Goal: Task Accomplishment & Management: Complete application form

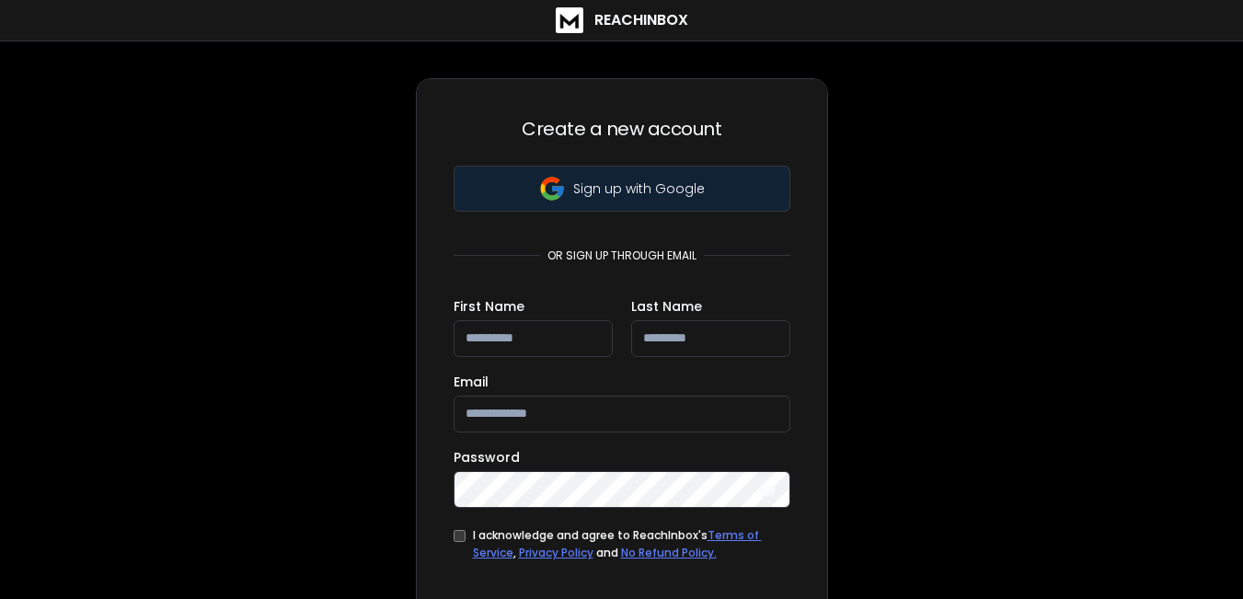
click at [608, 194] on p "Sign up with Google" at bounding box center [639, 188] width 132 height 18
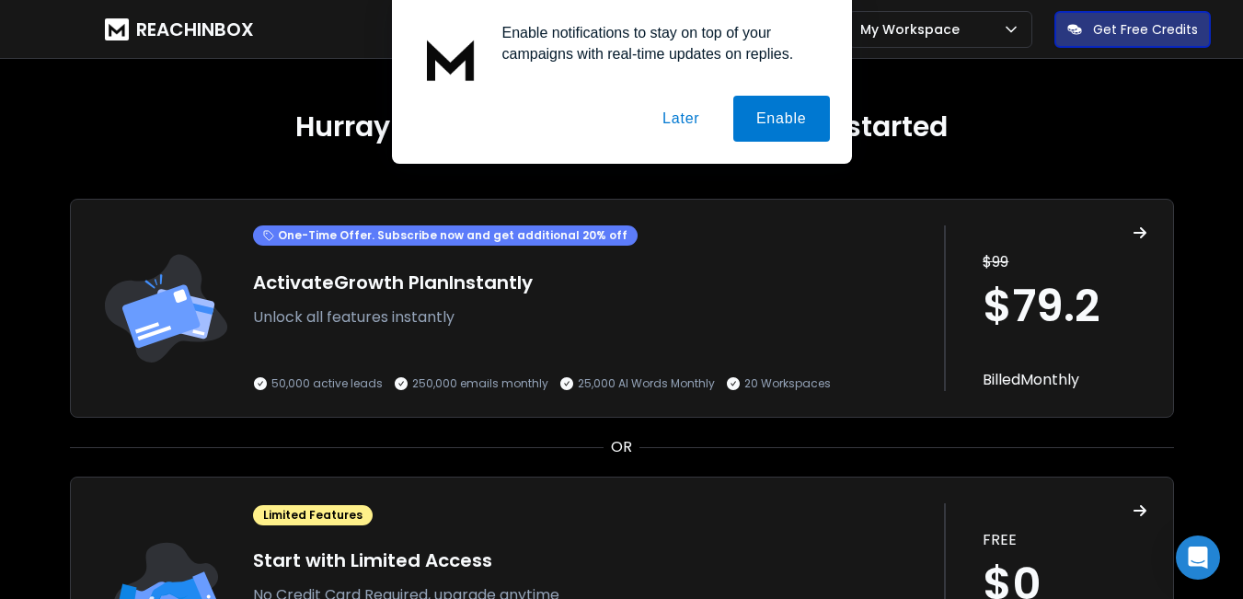
click at [682, 114] on button "Later" at bounding box center [681, 119] width 83 height 46
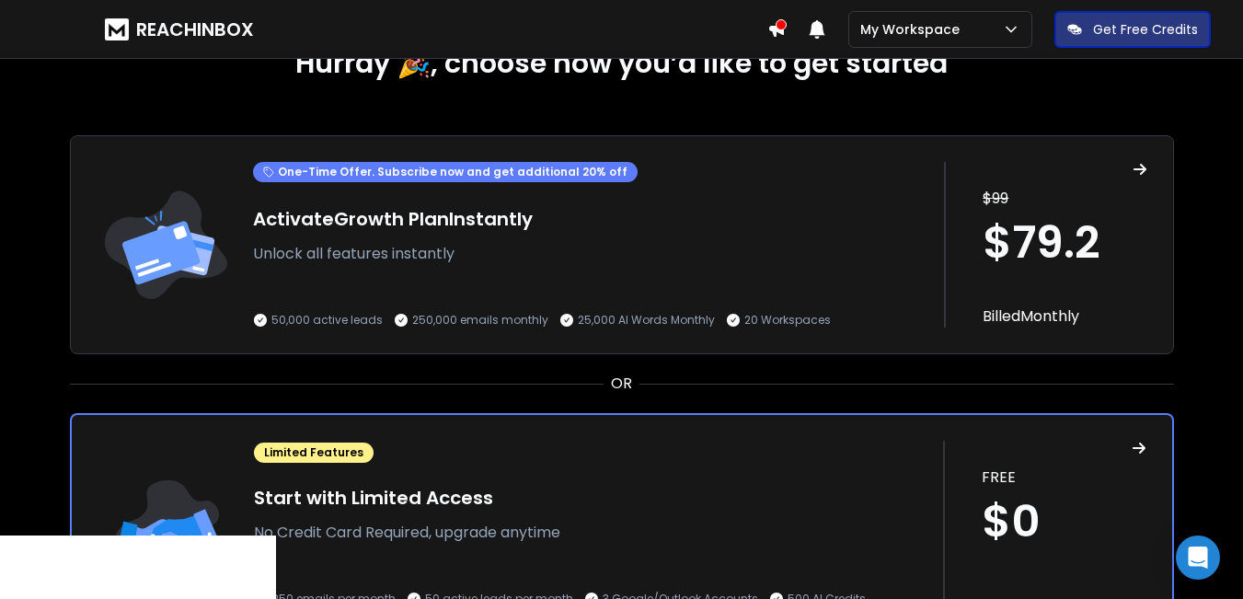
scroll to position [124, 0]
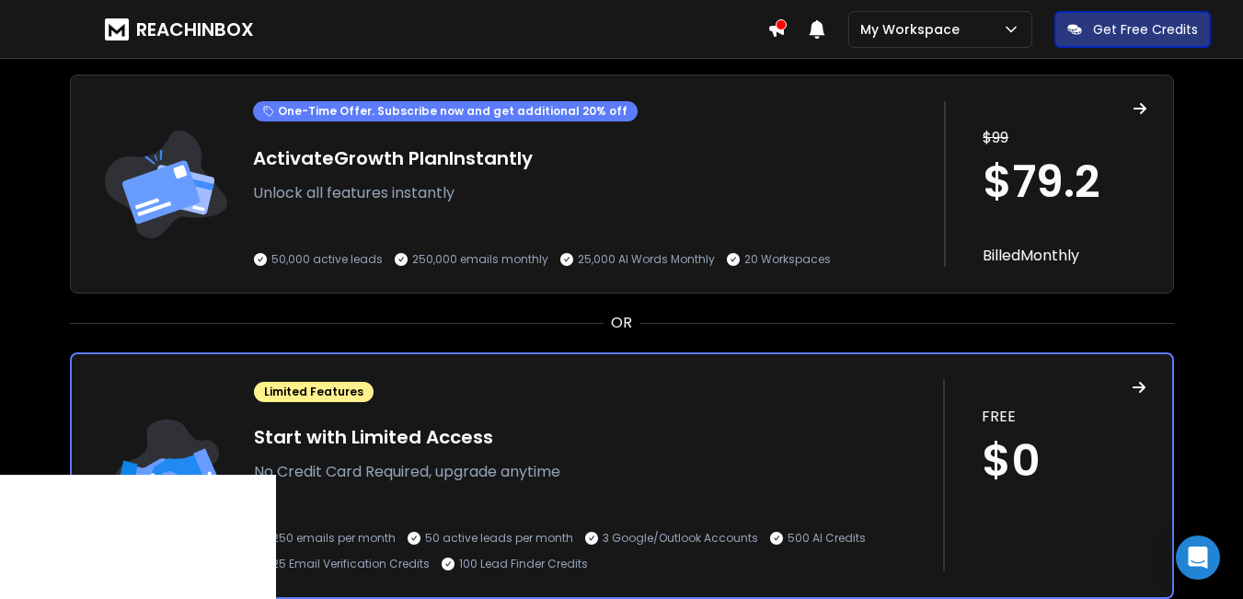
click at [527, 414] on div "Limited Features Start with Limited Access No Credit Card Required, upgrade any…" at bounding box center [590, 475] width 672 height 191
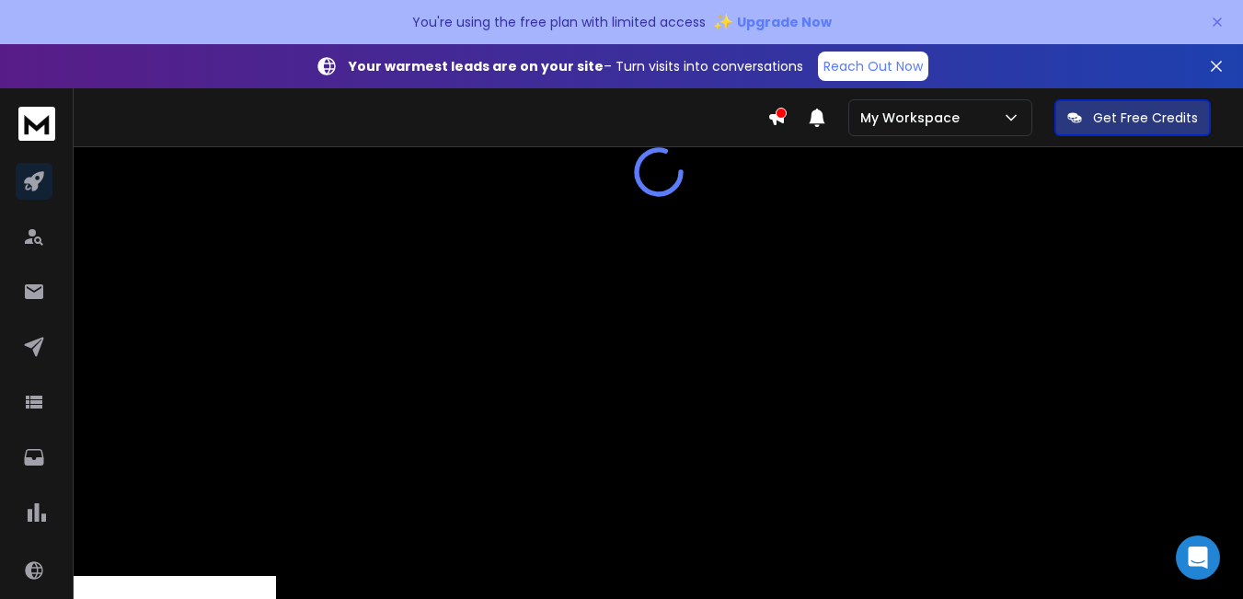
scroll to position [124, 0]
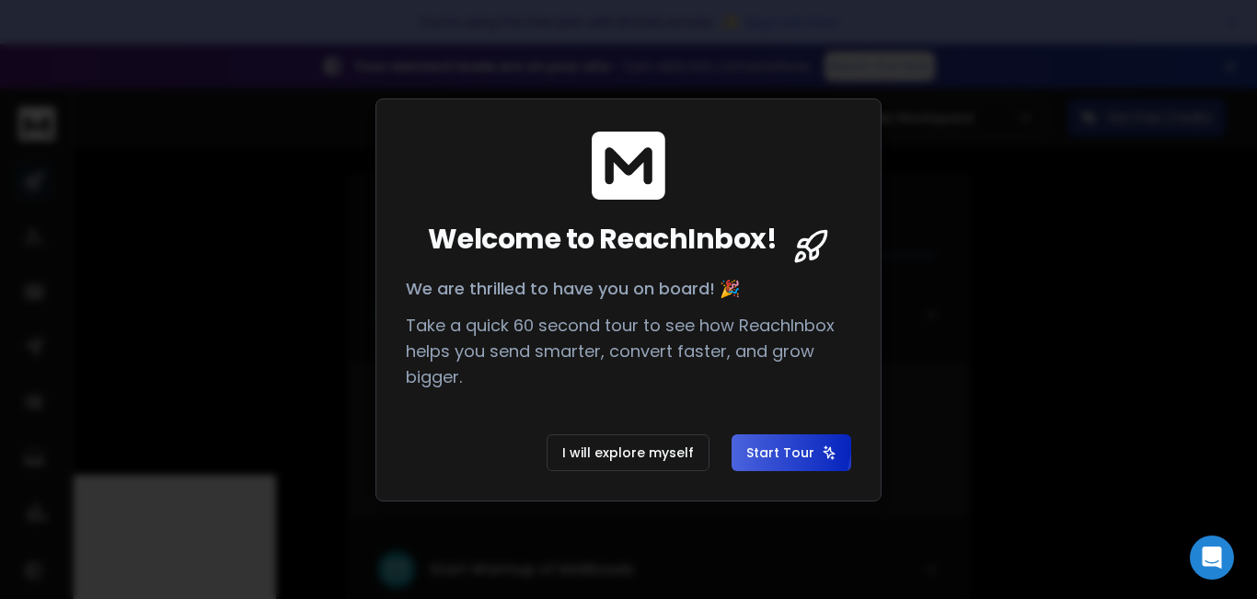
click at [764, 449] on span "Start Tour" at bounding box center [791, 453] width 90 height 18
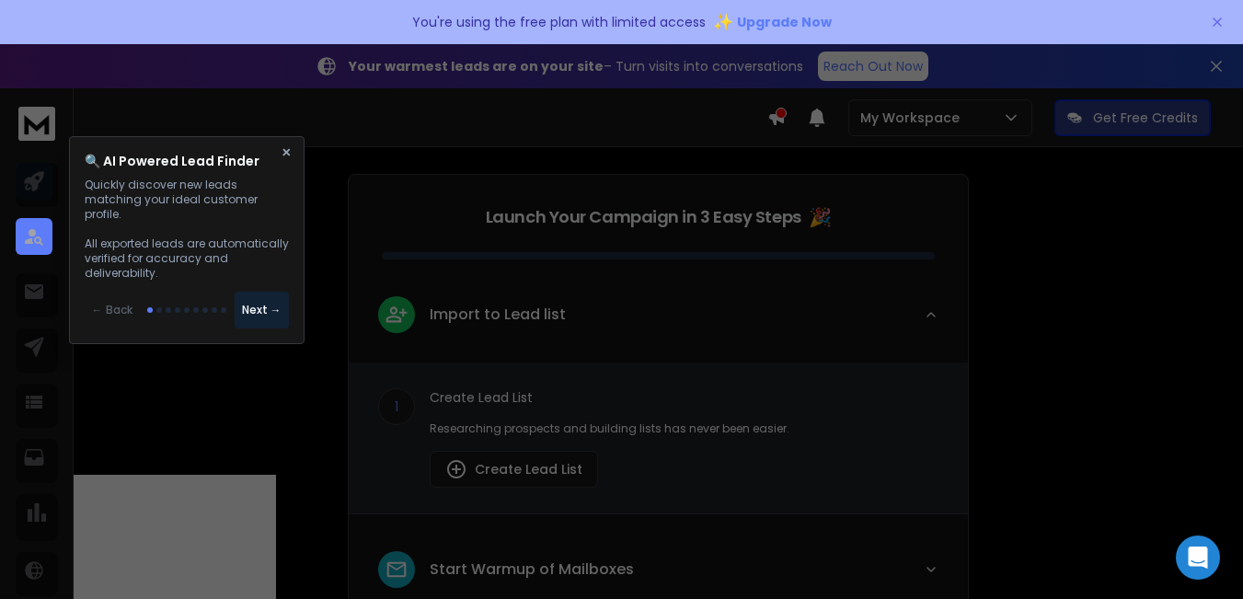
click at [264, 306] on button "Next →" at bounding box center [262, 310] width 54 height 37
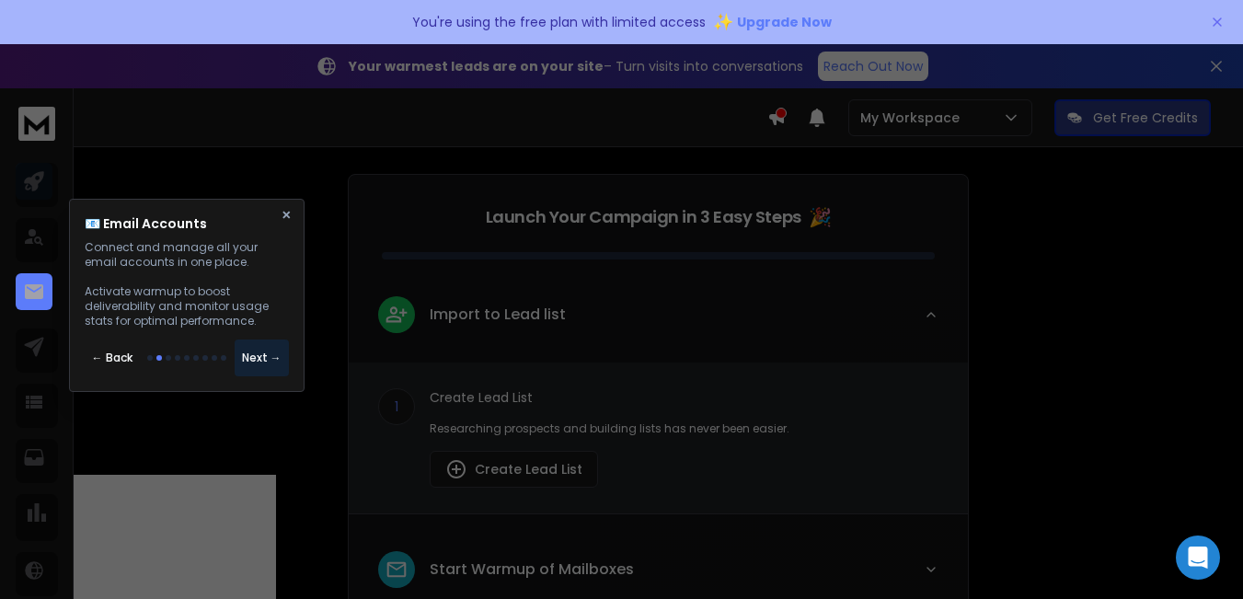
click at [256, 351] on button "Next →" at bounding box center [262, 358] width 54 height 37
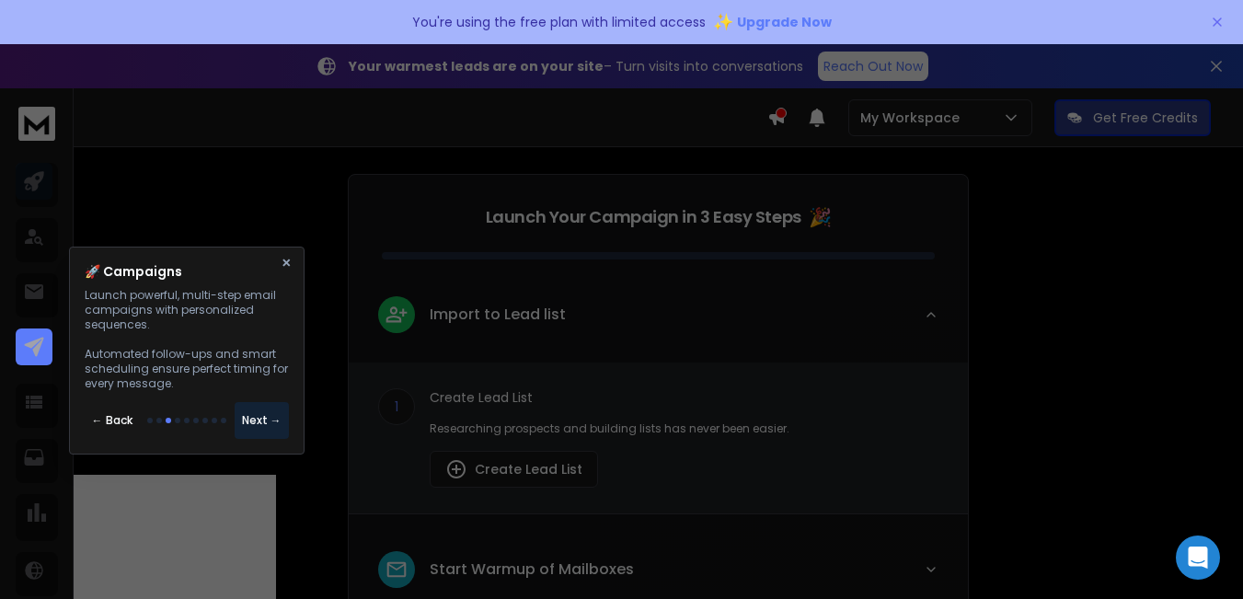
click at [259, 418] on button "Next →" at bounding box center [262, 420] width 54 height 37
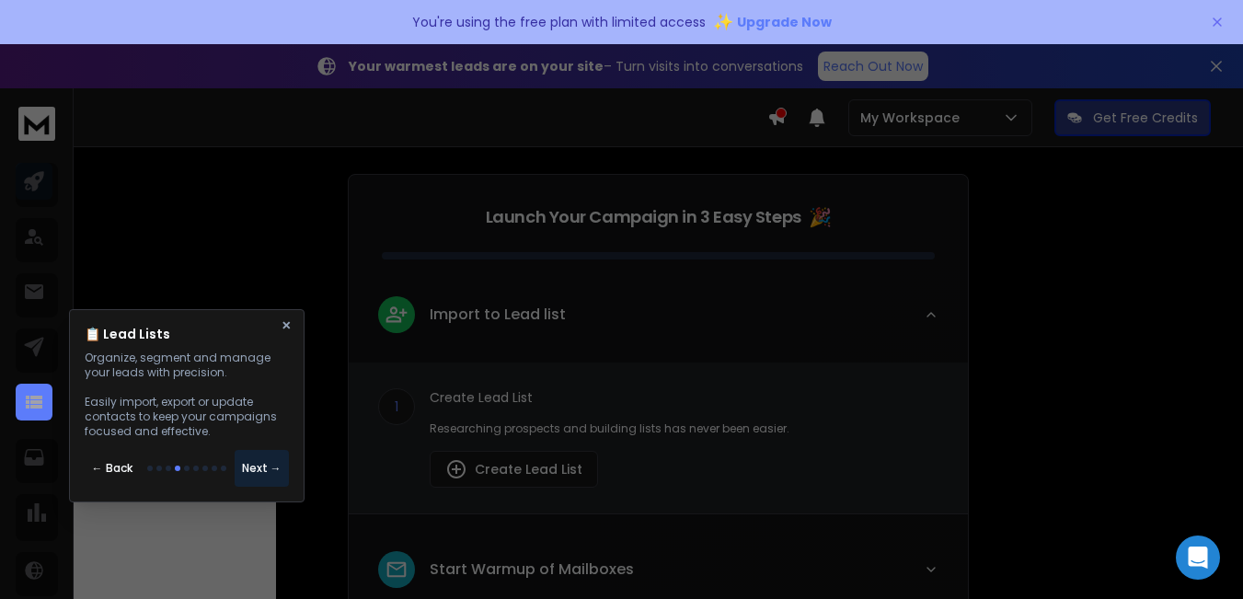
click at [255, 462] on button "Next →" at bounding box center [262, 468] width 54 height 37
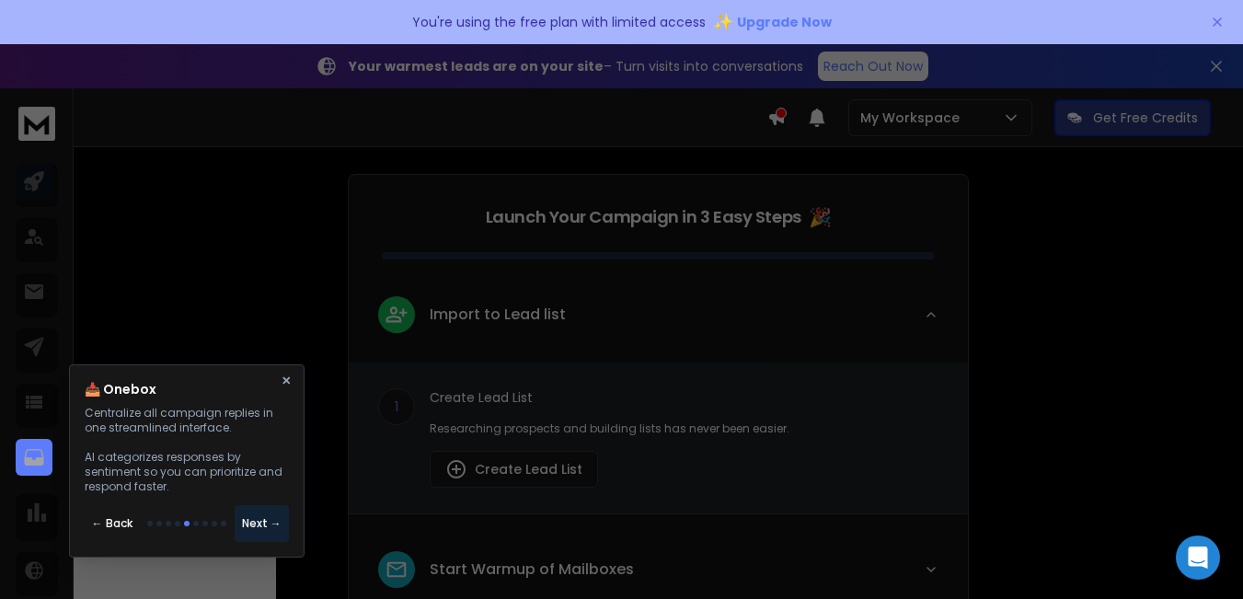
click at [260, 513] on button "Next →" at bounding box center [262, 523] width 54 height 37
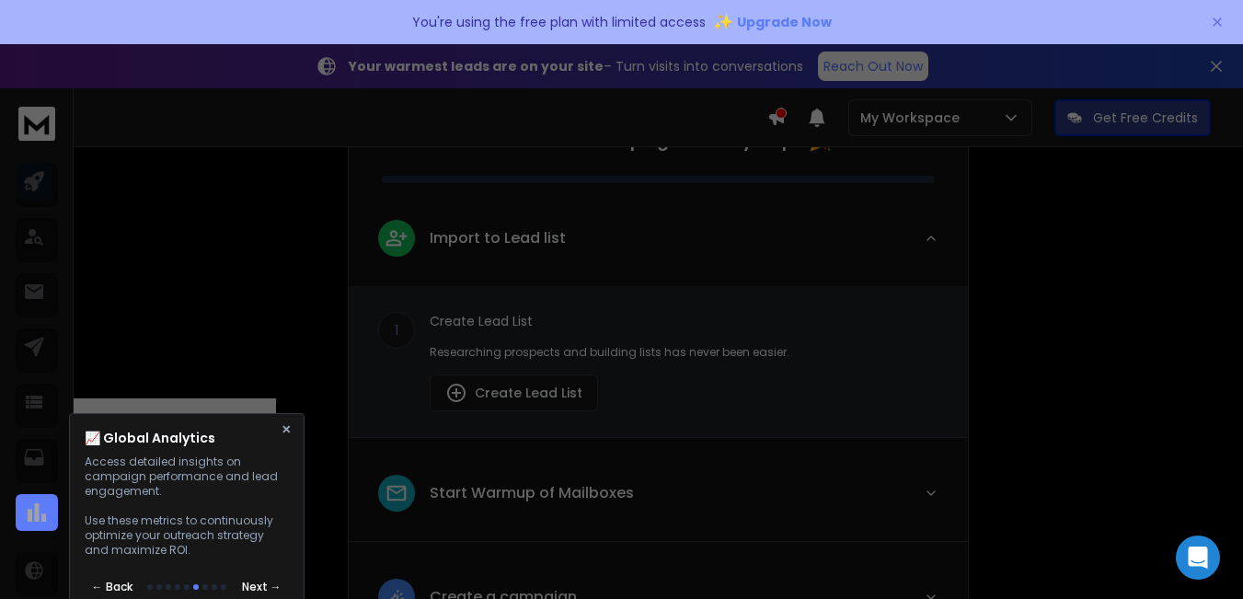
scroll to position [295, 0]
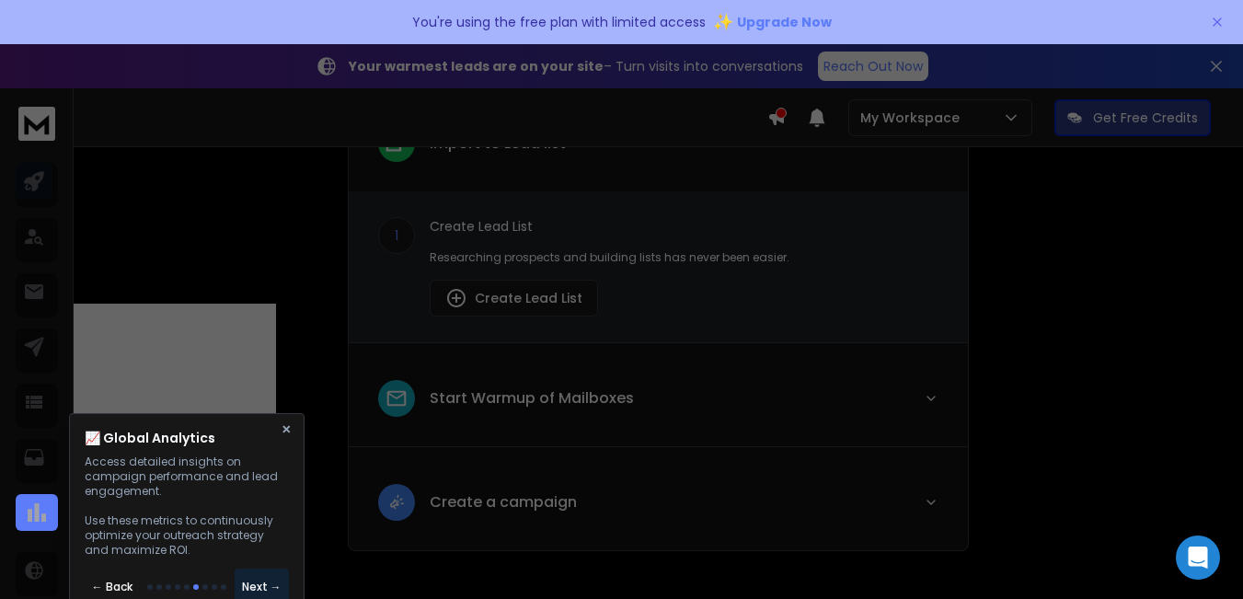
click at [249, 582] on button "Next →" at bounding box center [262, 587] width 54 height 37
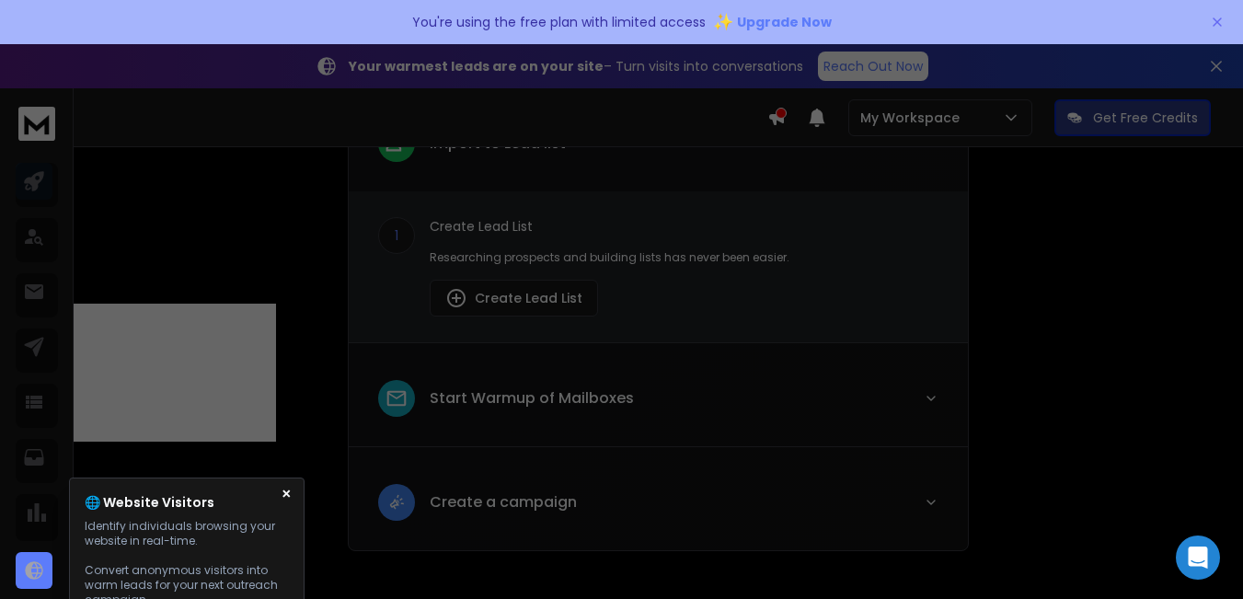
click at [281, 493] on button "×" at bounding box center [287, 494] width 12 height 17
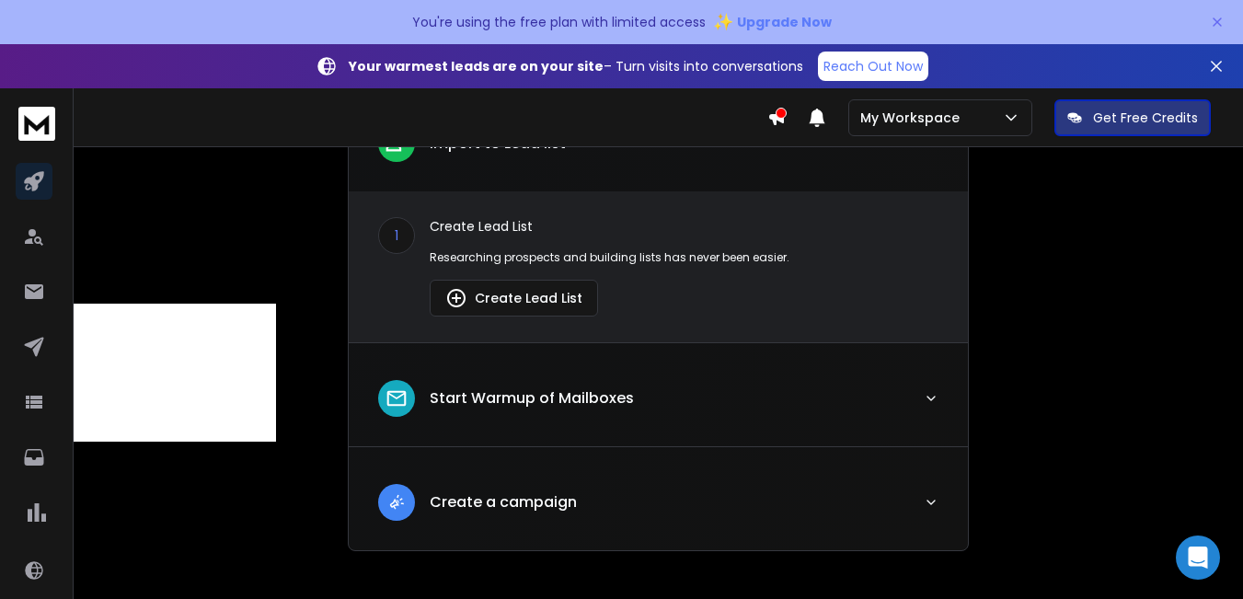
click at [675, 371] on button "Start Warmup of Mailboxes" at bounding box center [658, 405] width 619 height 81
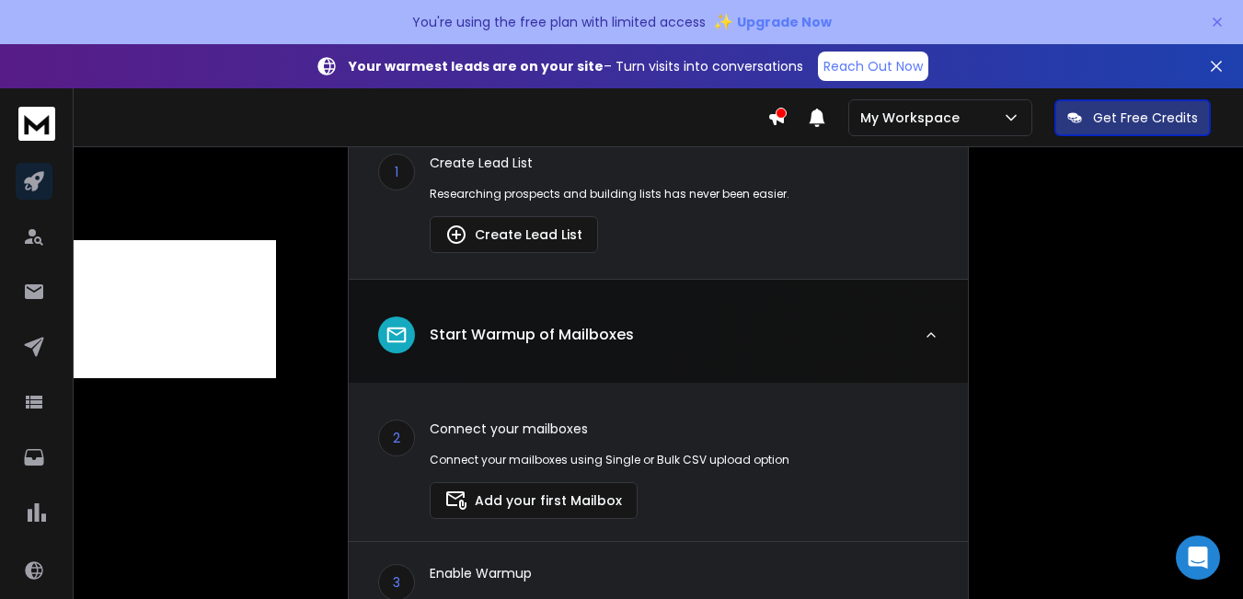
scroll to position [111, 0]
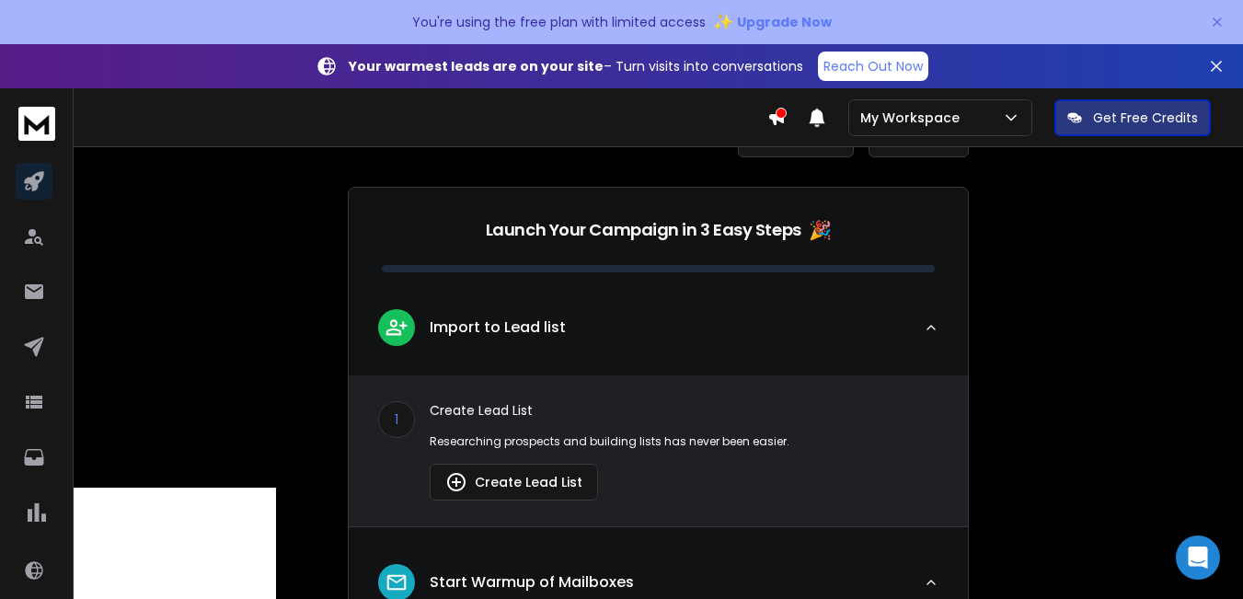
click at [532, 332] on p "Import to Lead list" at bounding box center [498, 328] width 136 height 22
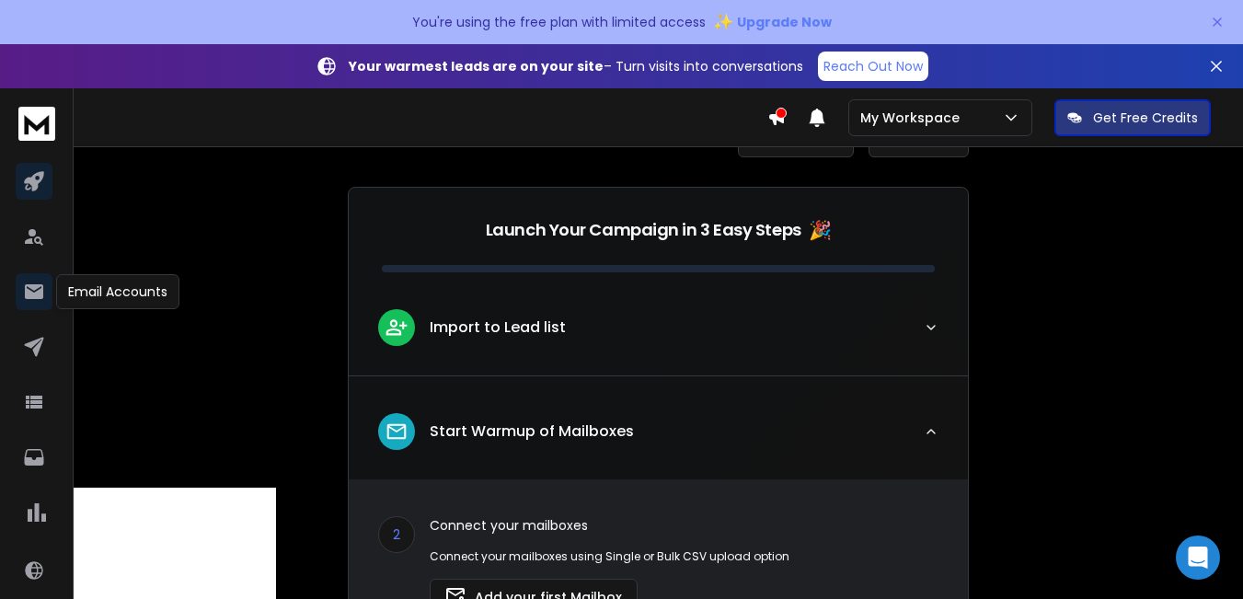
click at [29, 283] on icon at bounding box center [34, 292] width 22 height 22
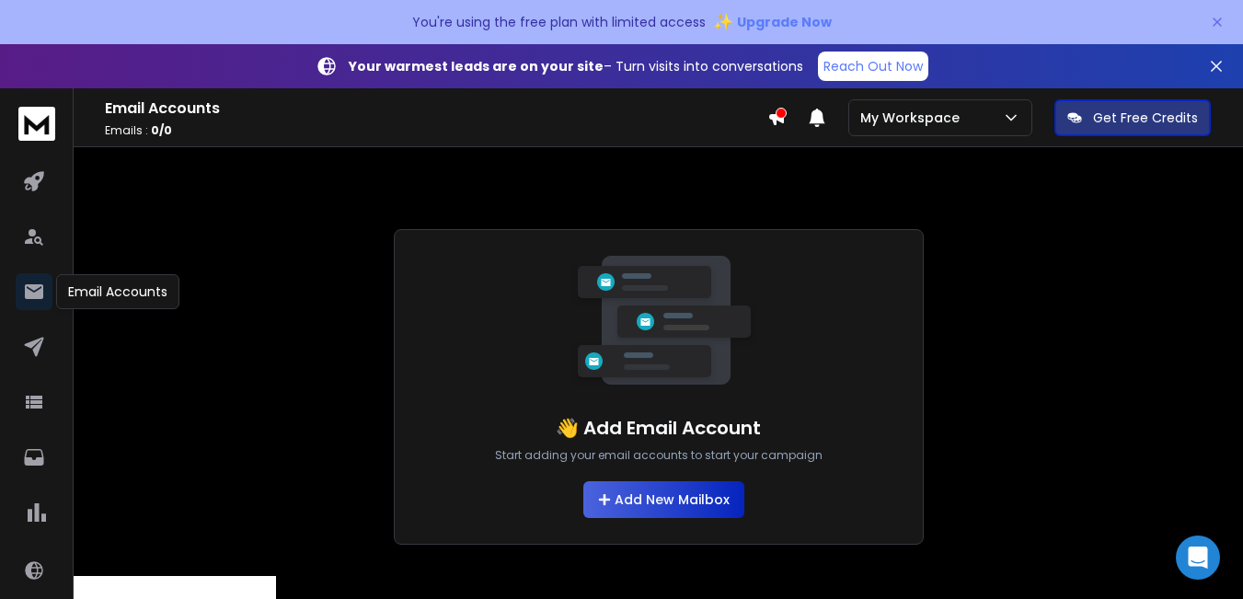
scroll to position [74, 0]
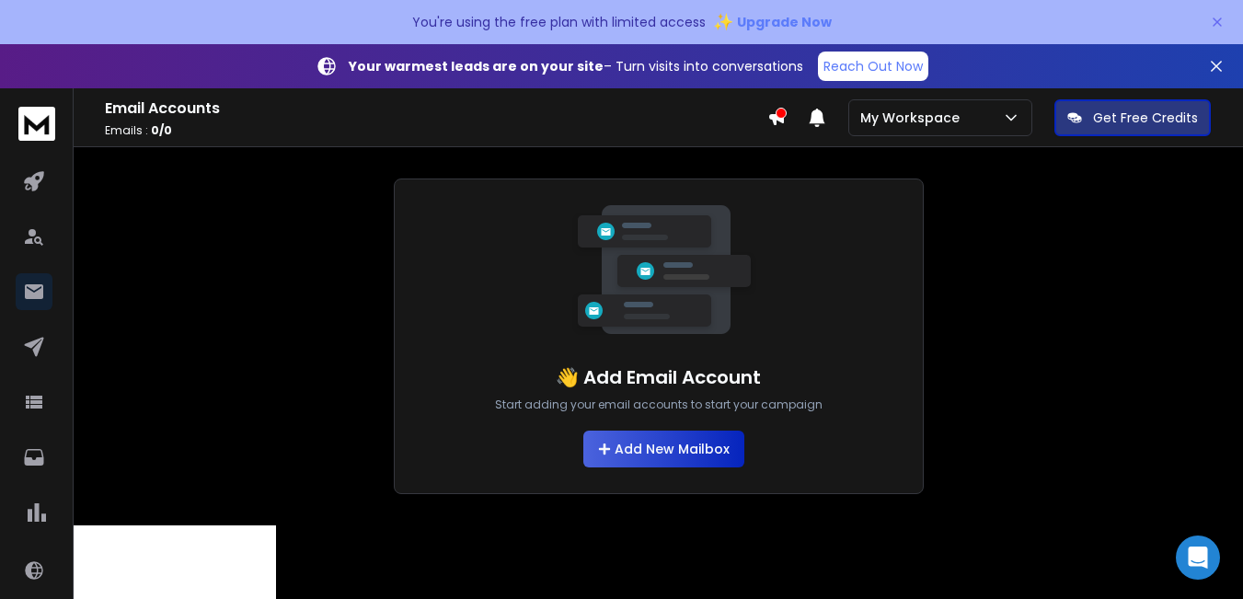
click at [631, 448] on button "Add New Mailbox" at bounding box center [663, 449] width 161 height 37
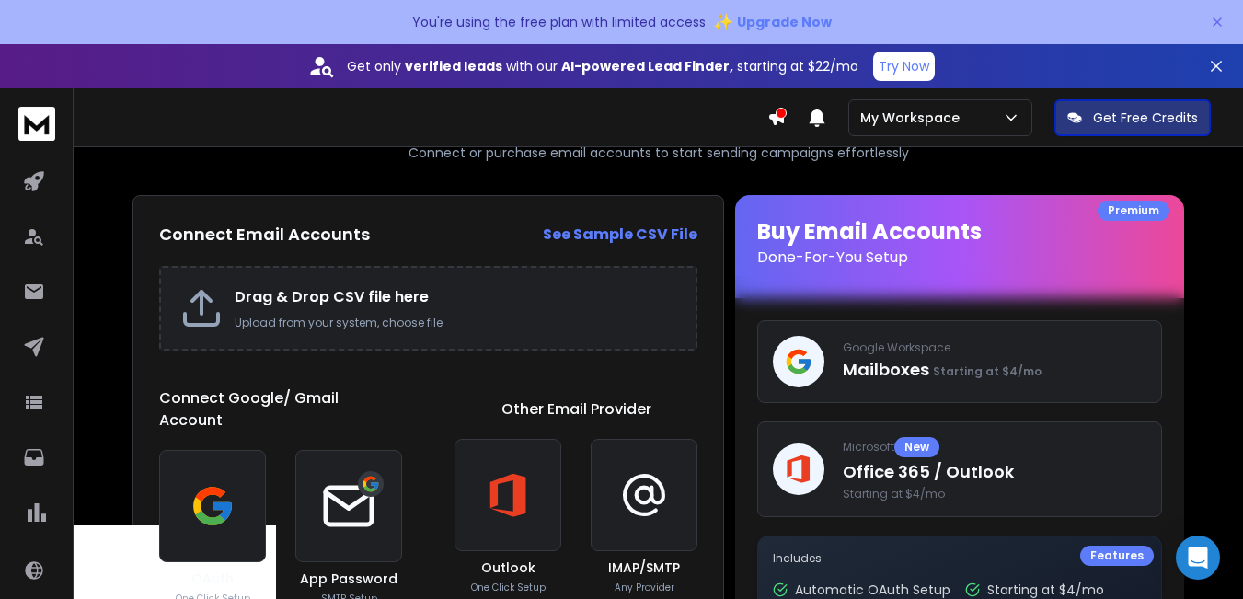
scroll to position [166, 0]
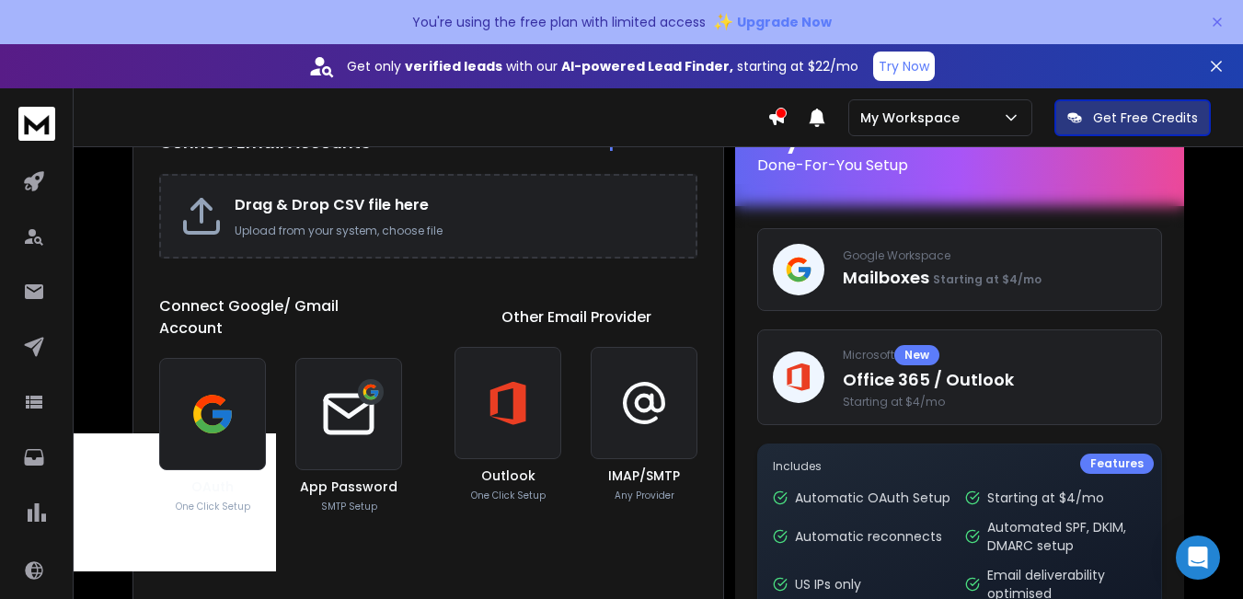
click at [222, 387] on icon at bounding box center [213, 414] width 46 height 55
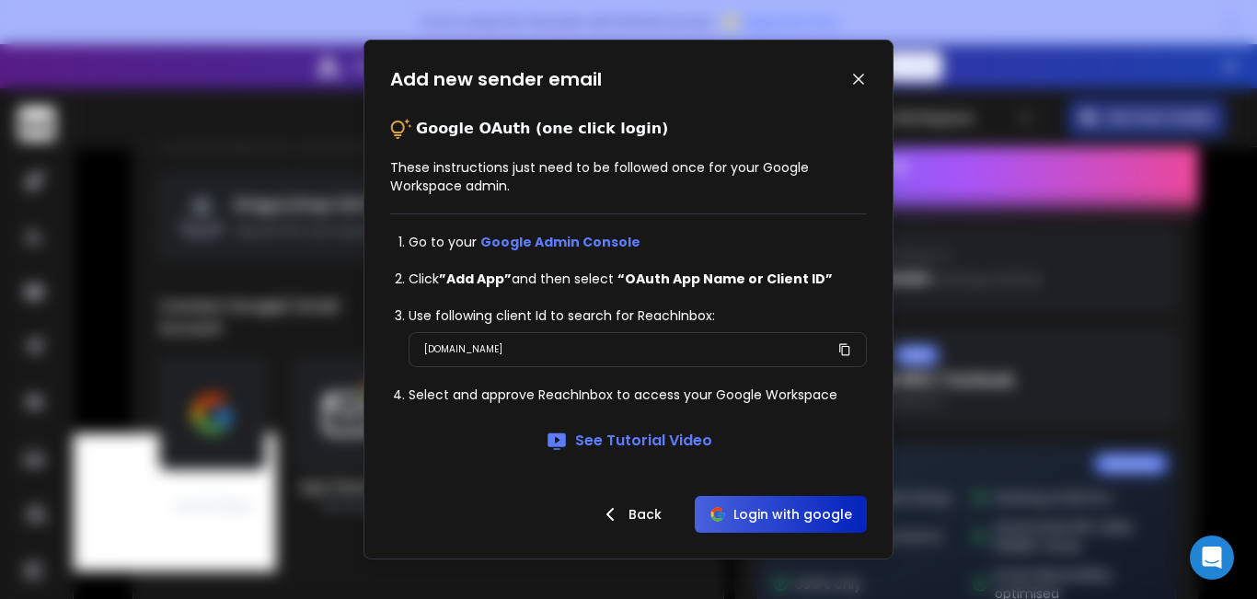
click at [859, 71] on icon at bounding box center [858, 79] width 17 height 17
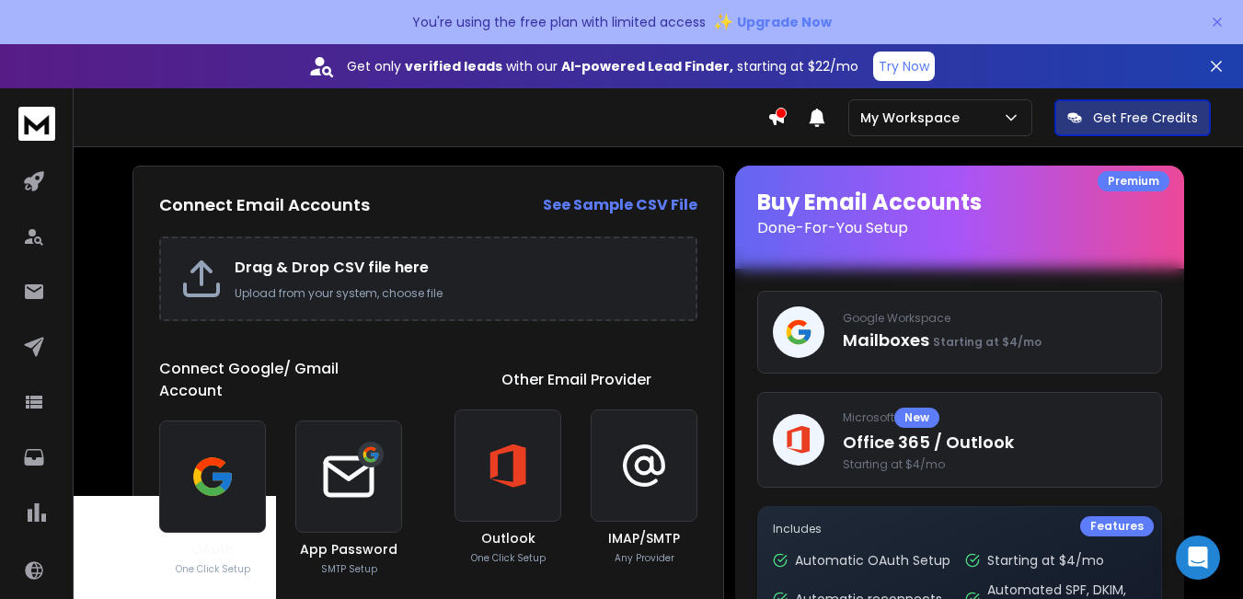
scroll to position [74, 0]
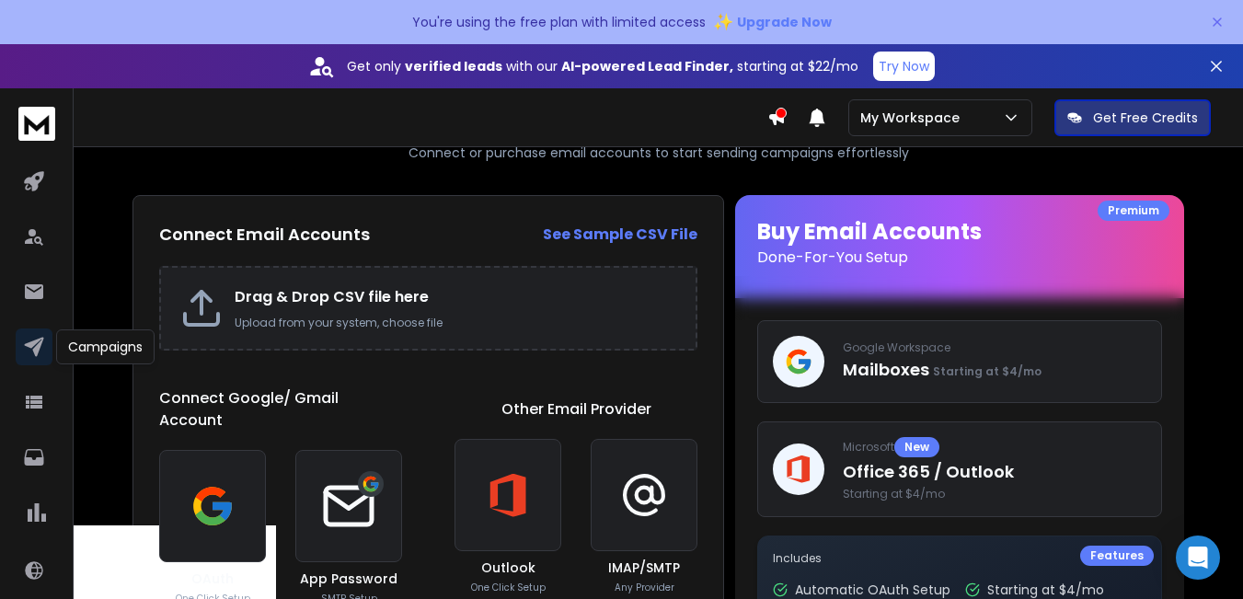
click at [33, 357] on icon at bounding box center [34, 347] width 22 height 22
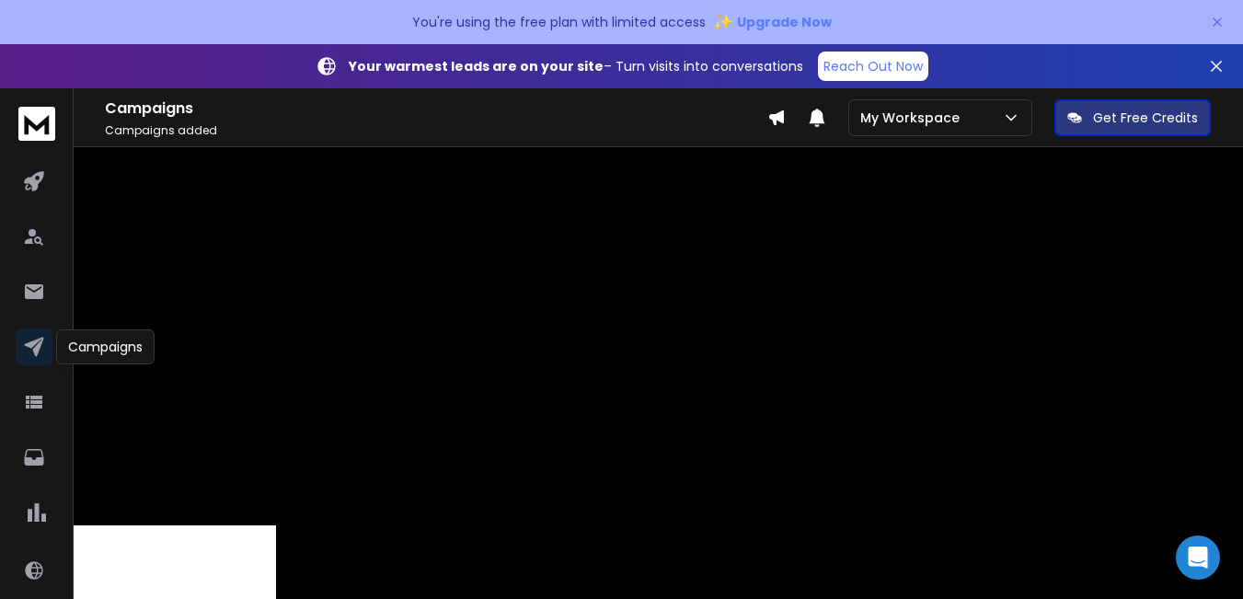
scroll to position [23, 0]
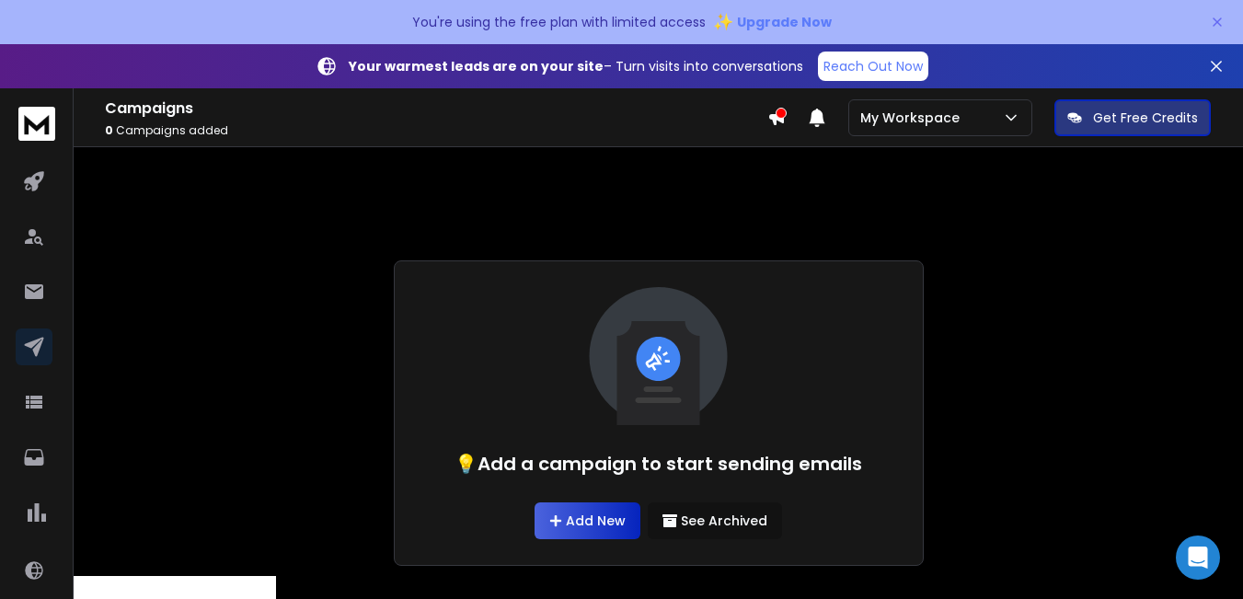
click at [570, 517] on link "Add New" at bounding box center [588, 520] width 106 height 37
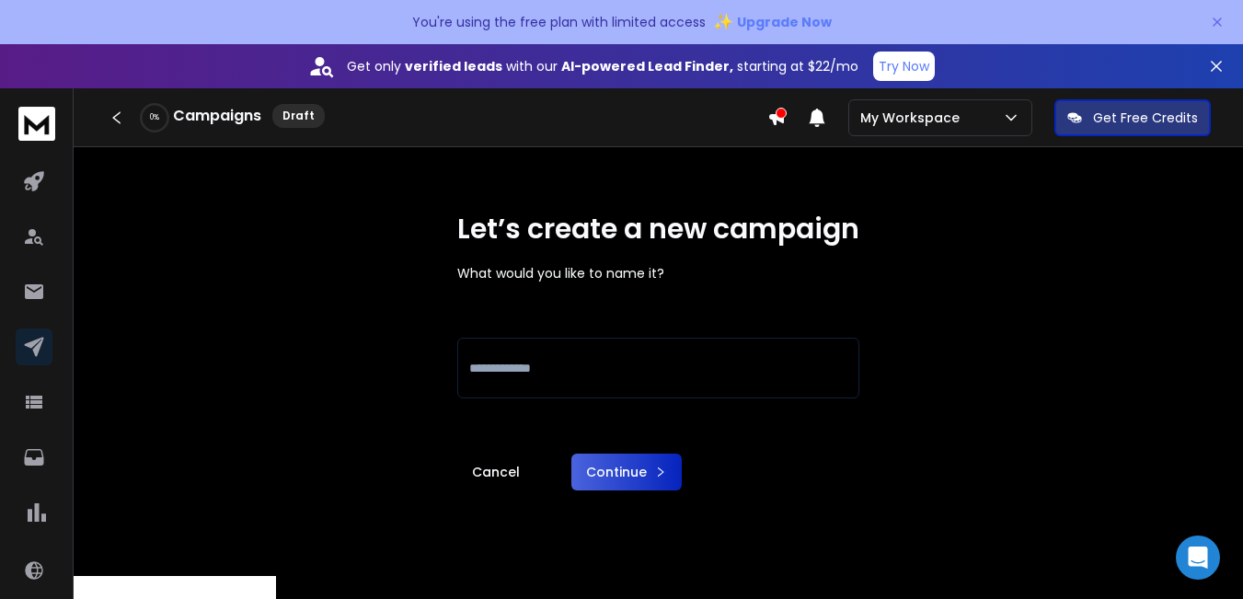
click at [588, 375] on input at bounding box center [658, 368] width 402 height 61
click at [983, 196] on div "Let’s create a new campaign What would you like to name it? Cancel Continue" at bounding box center [621, 277] width 1243 height 425
click at [595, 373] on input at bounding box center [658, 368] width 402 height 61
type input "*****"
click at [596, 466] on button "Continue" at bounding box center [626, 472] width 110 height 37
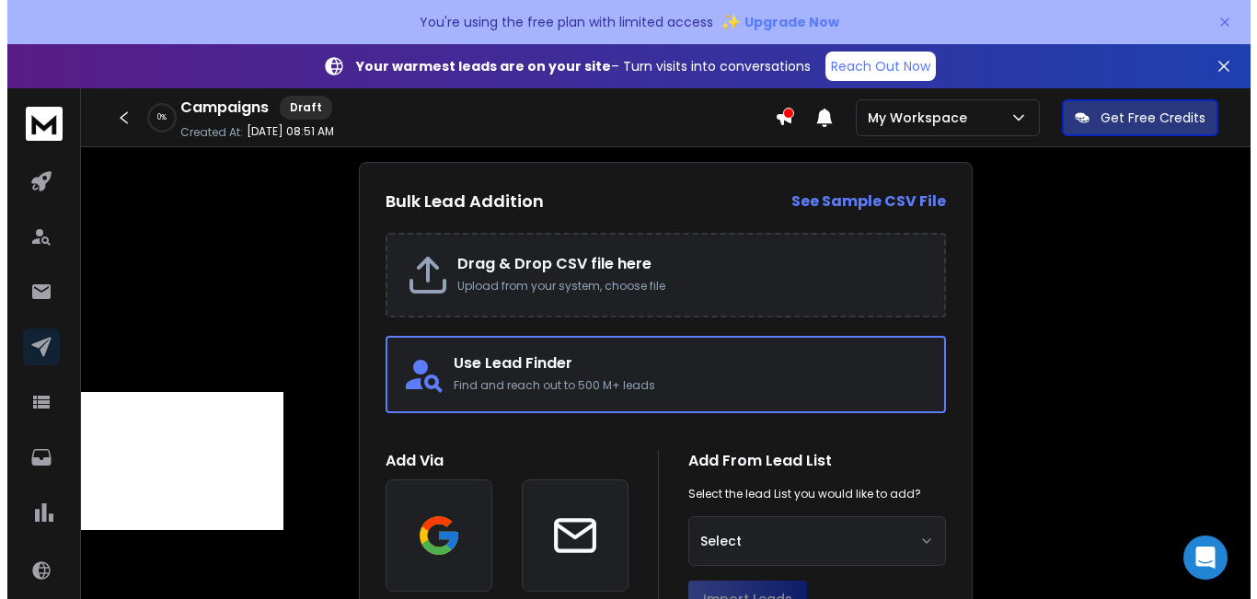
scroll to position [282, 0]
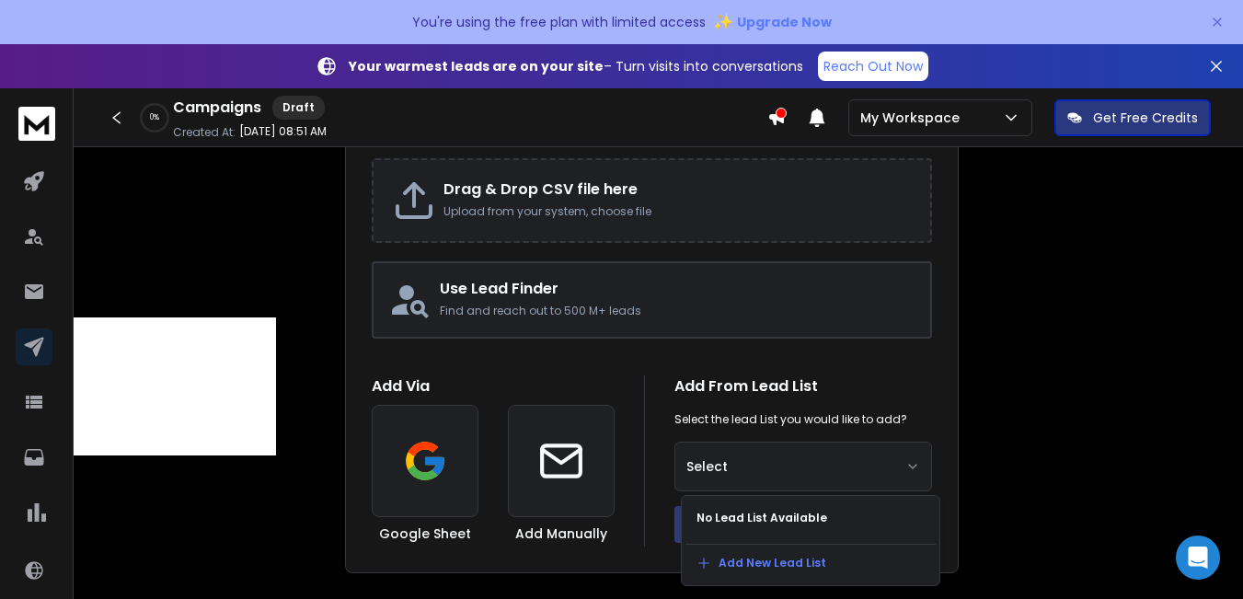
click at [725, 457] on span "Select" at bounding box center [707, 466] width 41 height 18
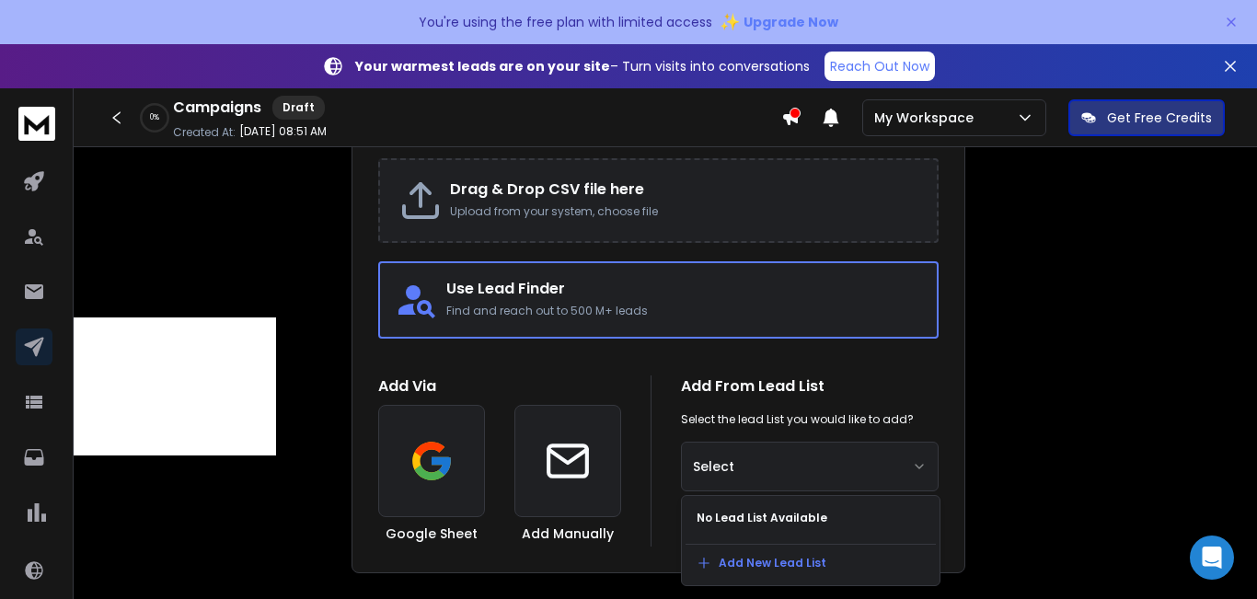
click at [634, 306] on p "Find and reach out to 500 M+ leads" at bounding box center [684, 311] width 476 height 15
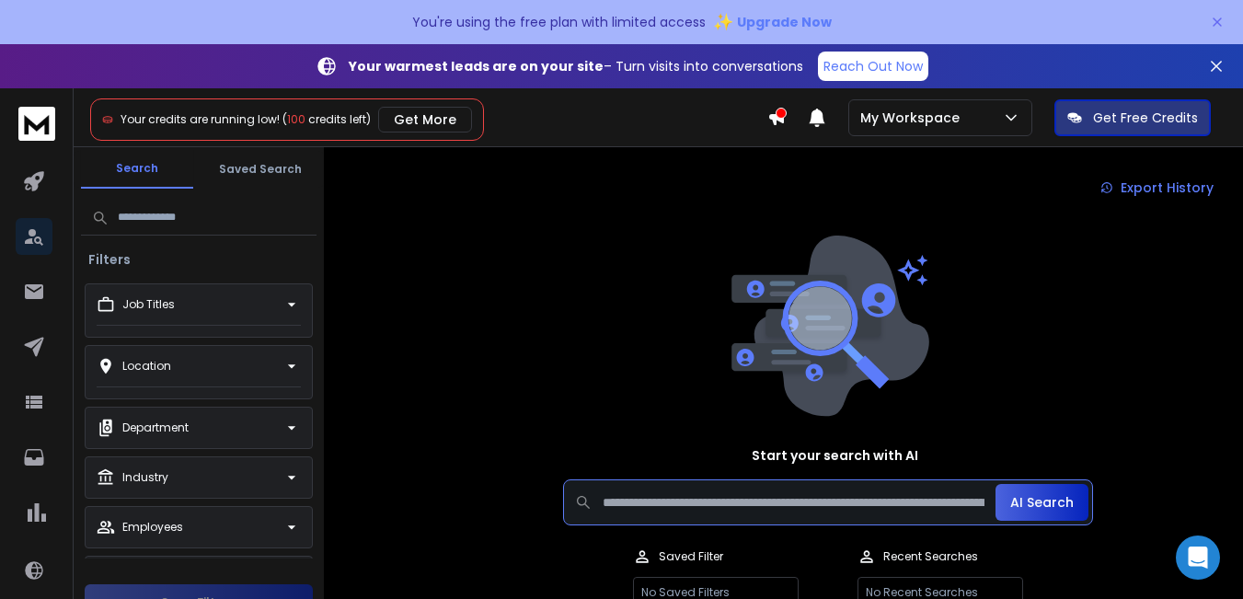
scroll to position [23, 0]
click at [1076, 124] on icon "button" at bounding box center [1075, 117] width 15 height 15
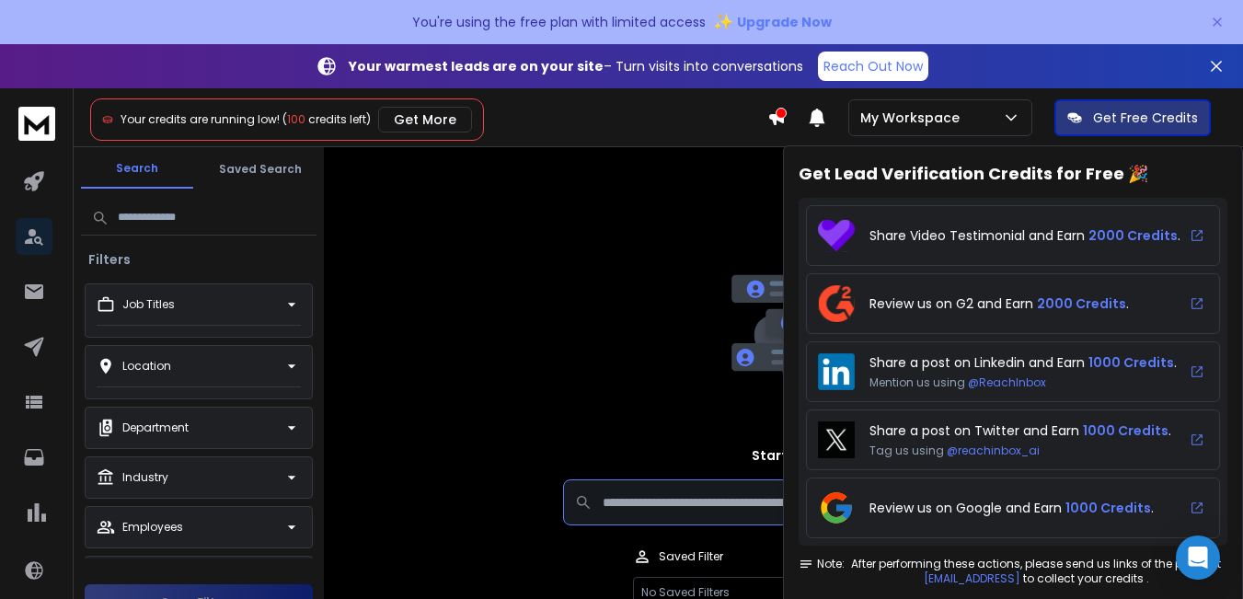
click at [1099, 505] on span "1000 Credits" at bounding box center [1109, 508] width 86 height 18
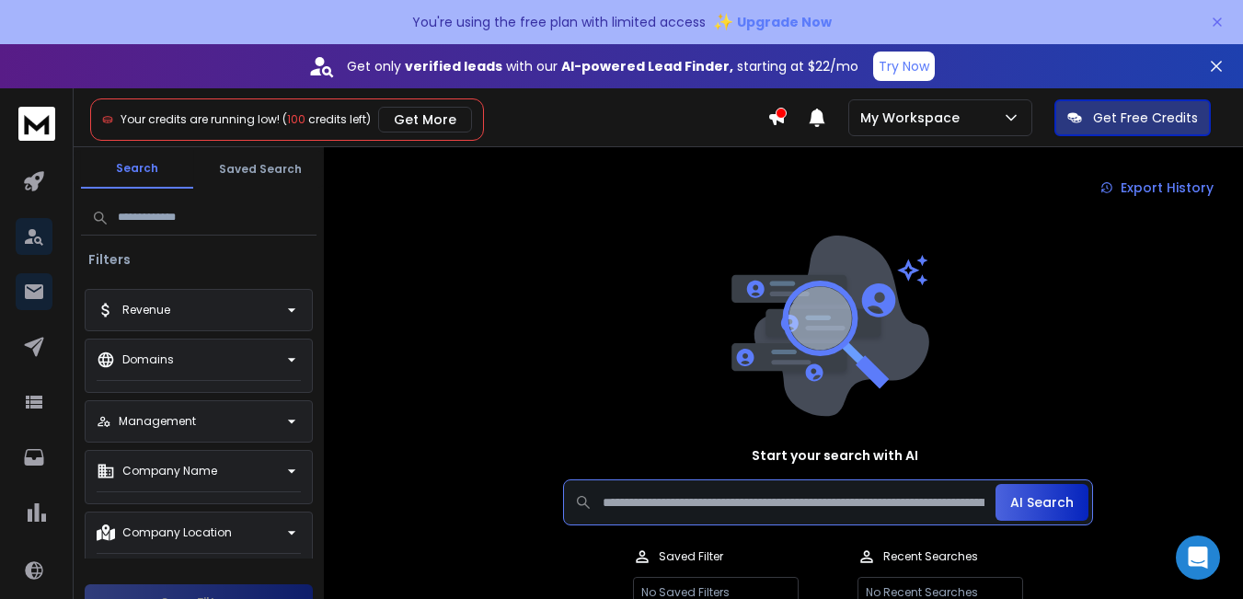
scroll to position [274, 0]
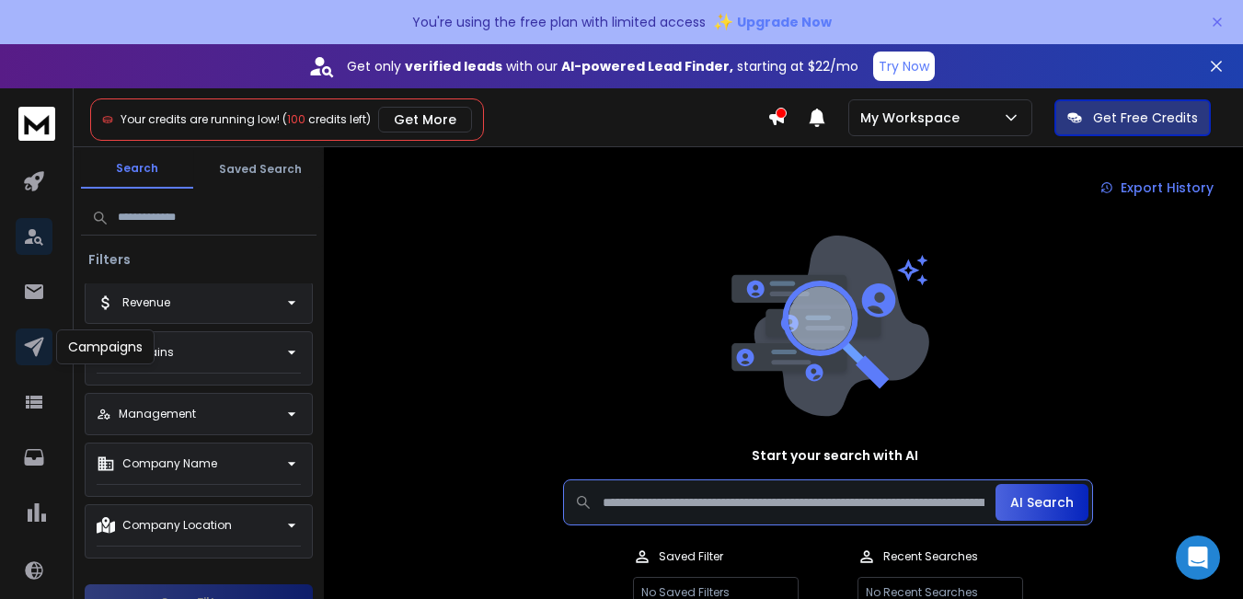
click at [34, 353] on icon at bounding box center [33, 346] width 19 height 19
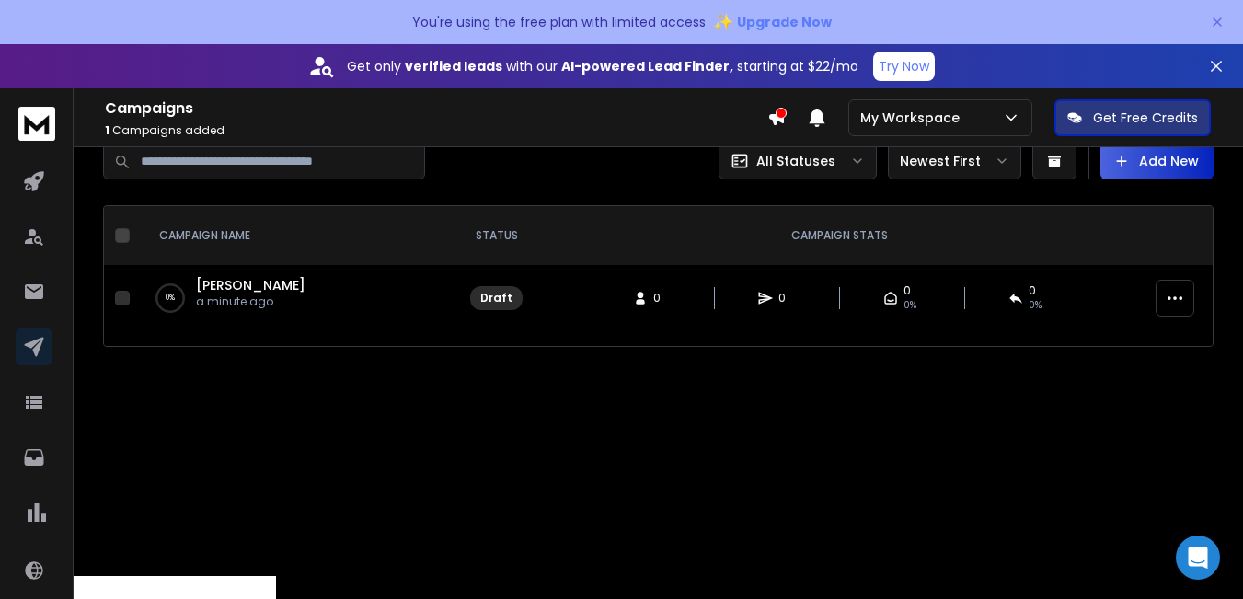
click at [483, 297] on div "Draft" at bounding box center [496, 298] width 32 height 15
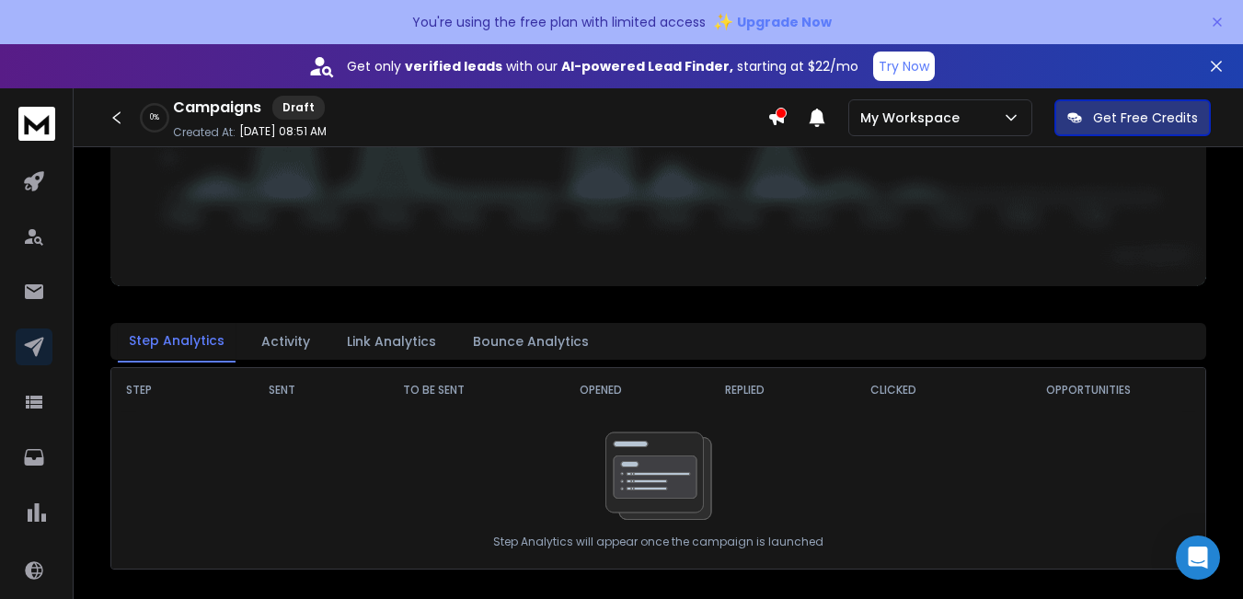
scroll to position [668, 0]
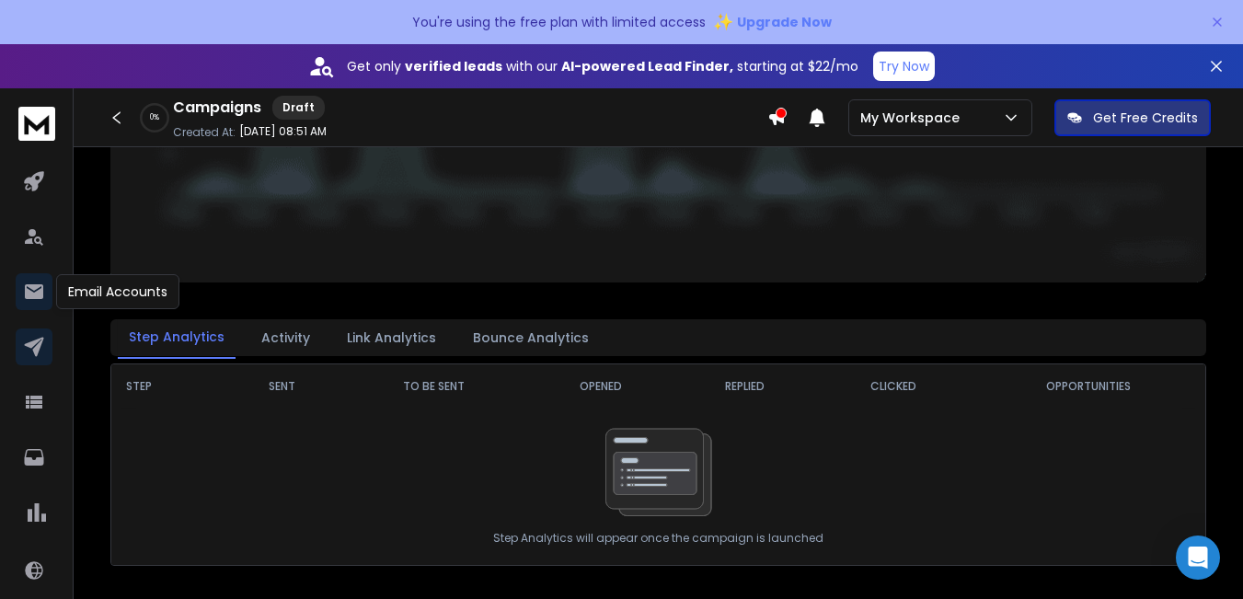
click at [44, 299] on icon at bounding box center [34, 292] width 22 height 22
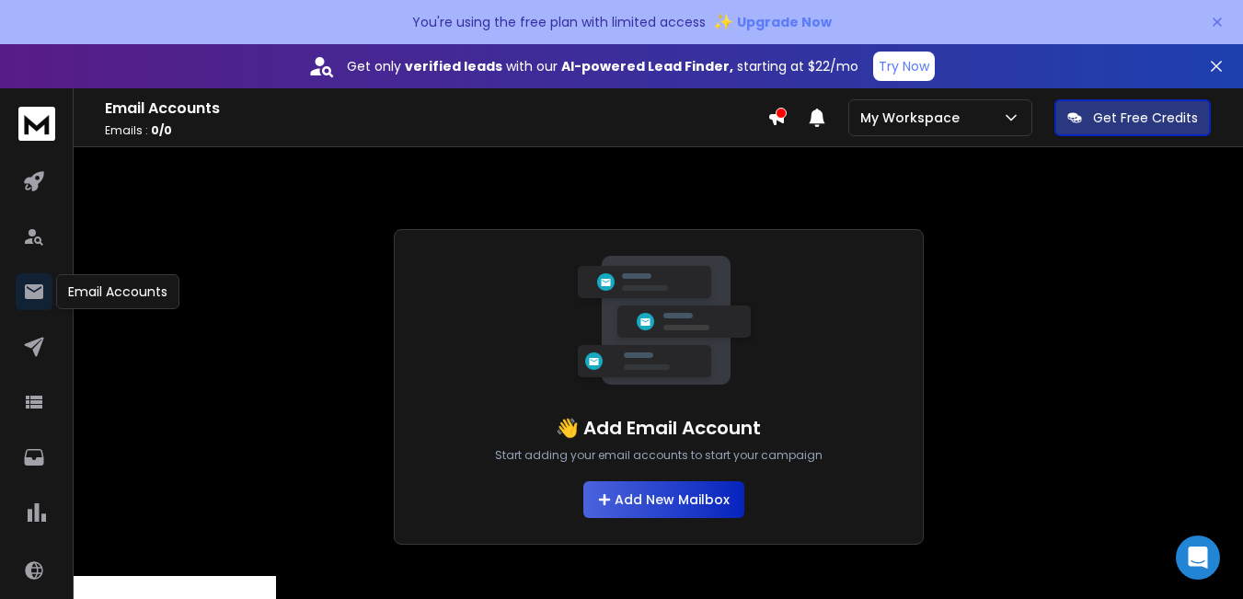
scroll to position [74, 0]
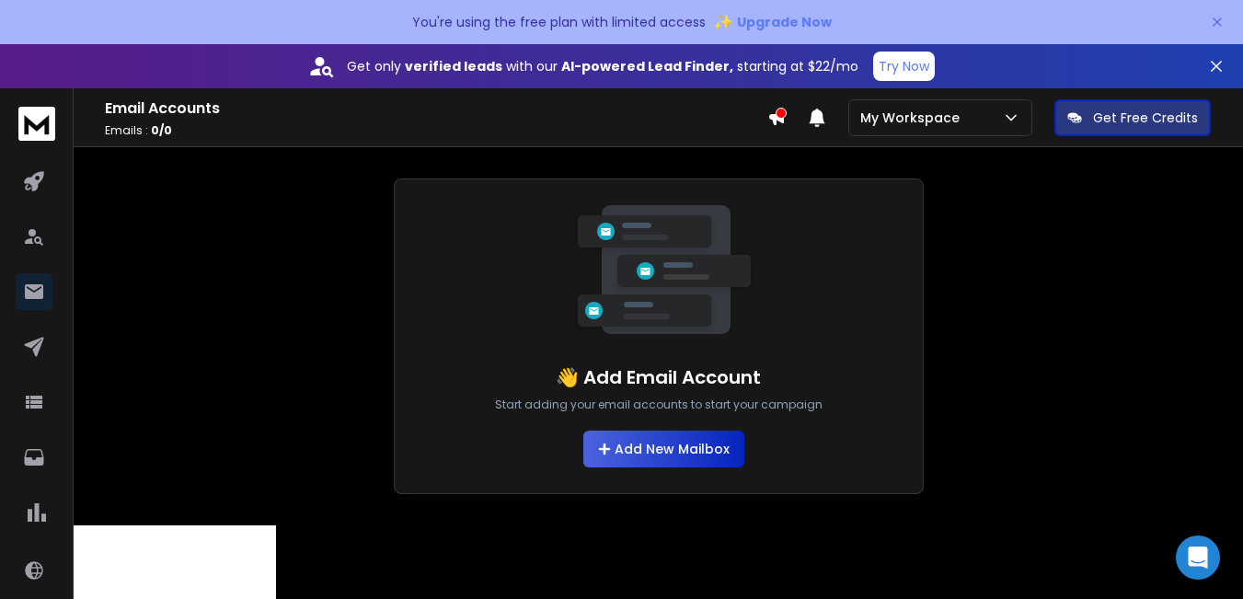
click at [646, 447] on button "Add New Mailbox" at bounding box center [663, 449] width 161 height 37
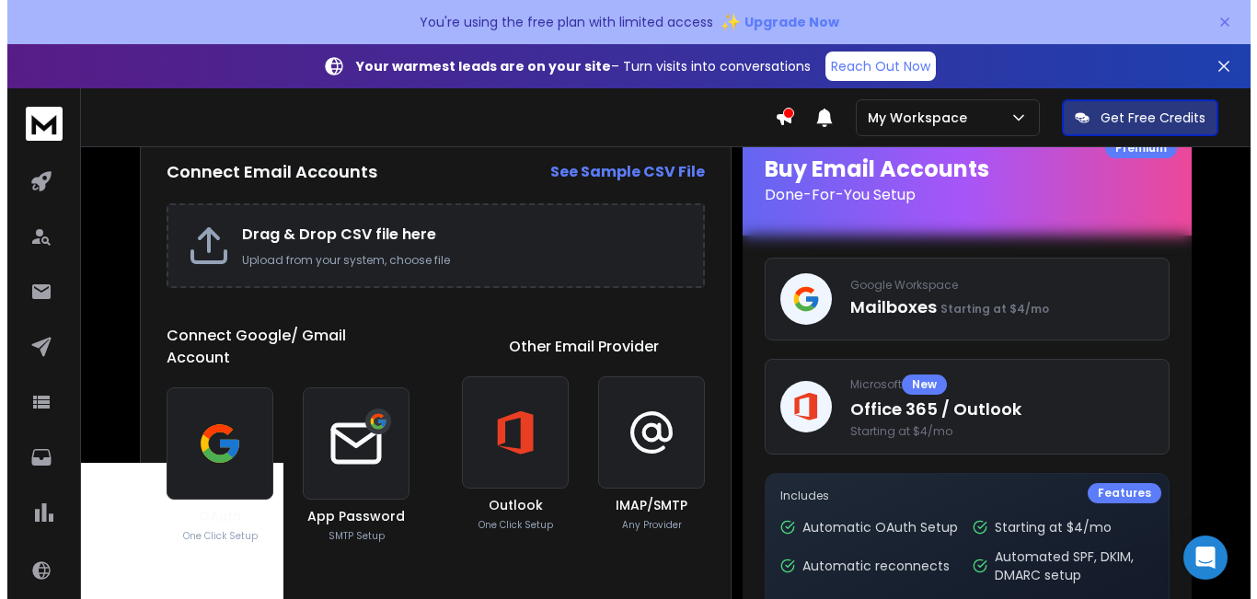
scroll to position [166, 0]
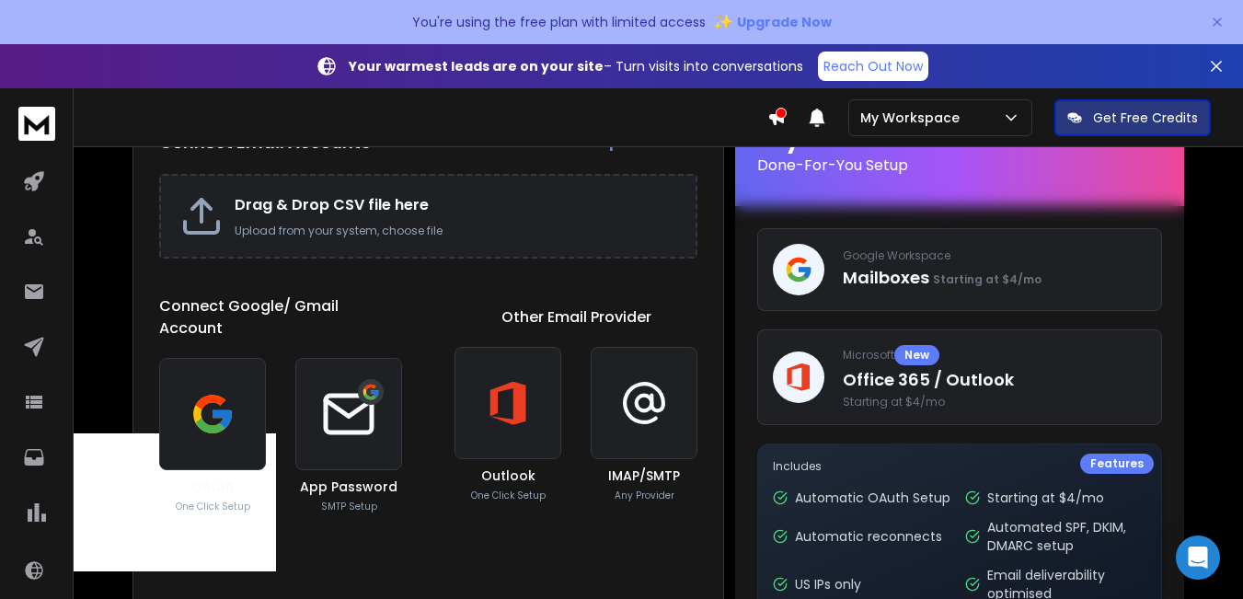
click at [196, 403] on icon at bounding box center [213, 414] width 46 height 55
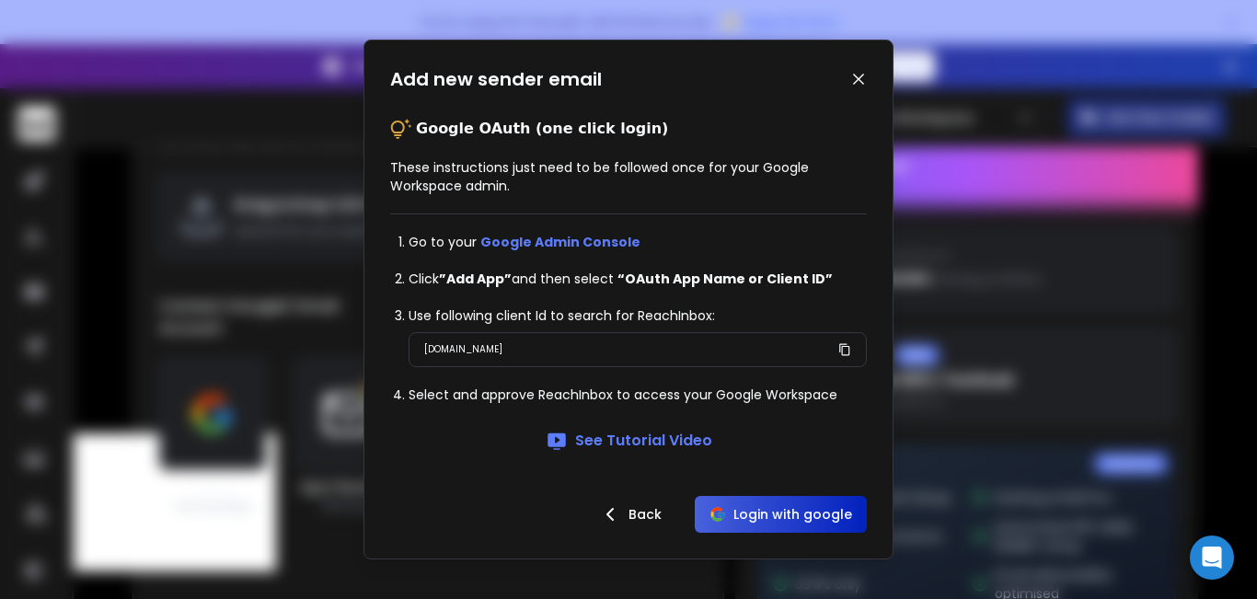
click at [737, 516] on button "Login with google" at bounding box center [781, 514] width 172 height 37
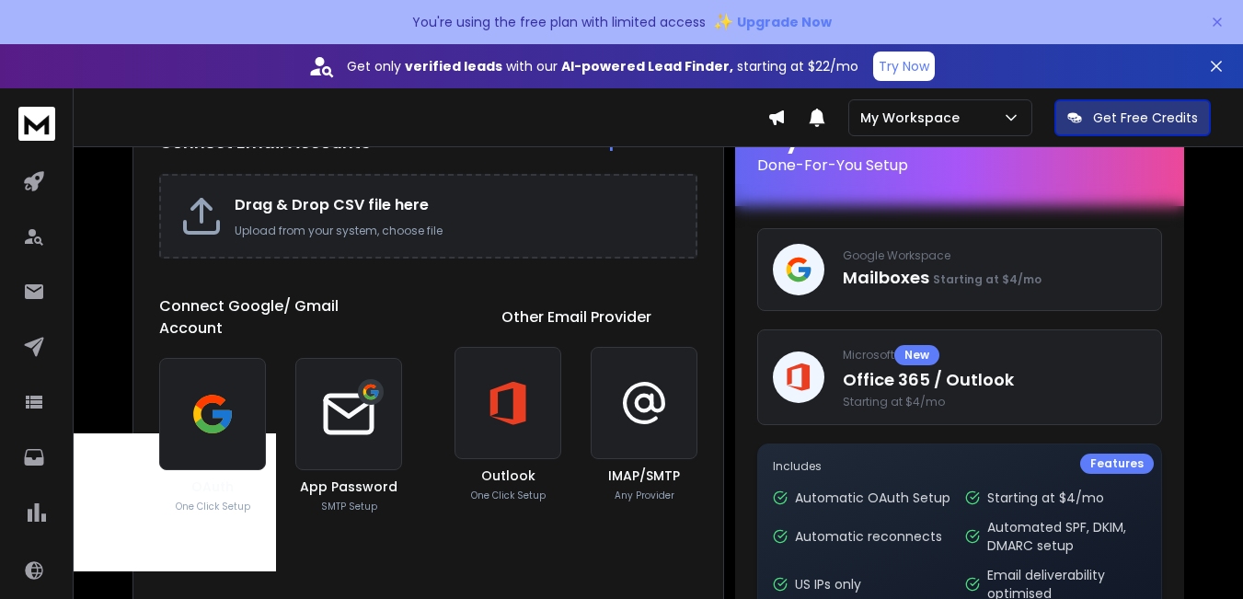
scroll to position [166, 0]
click at [517, 434] on div at bounding box center [508, 403] width 107 height 112
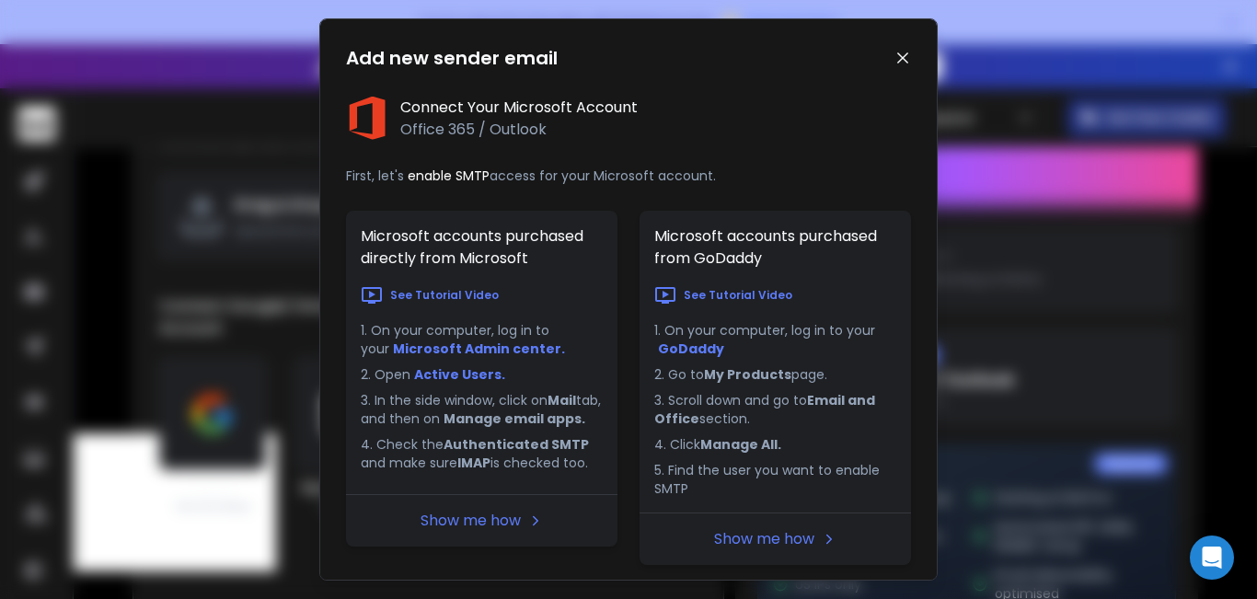
click at [894, 58] on div "Add new sender email" at bounding box center [628, 58] width 565 height 26
click at [902, 50] on icon at bounding box center [903, 58] width 17 height 17
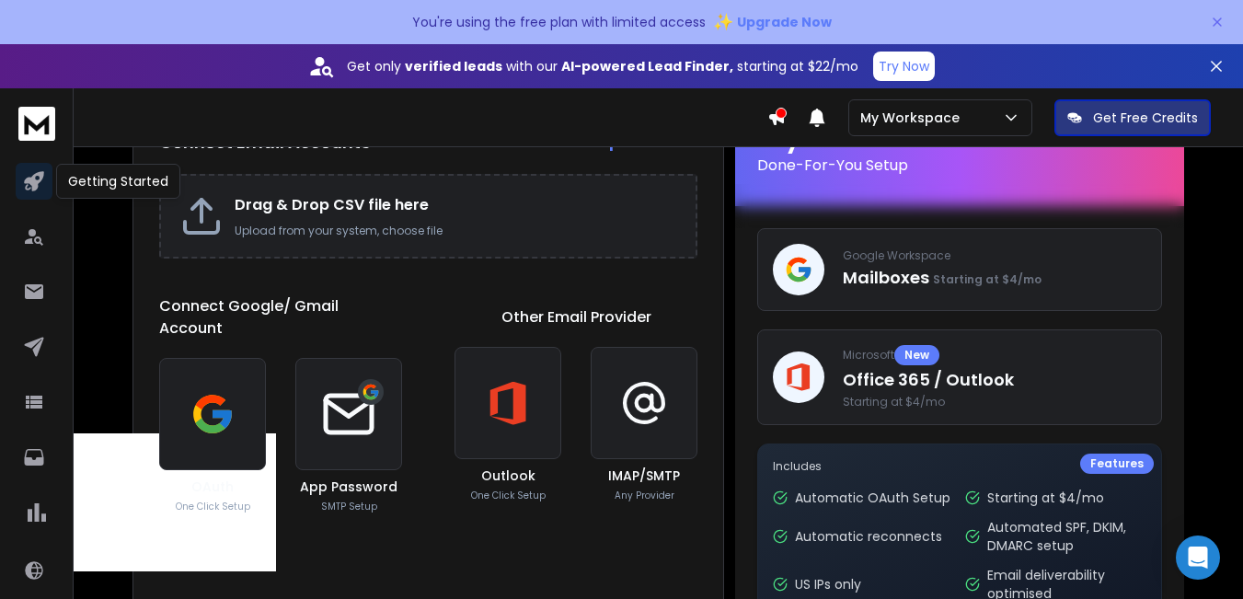
click at [49, 180] on link at bounding box center [34, 181] width 37 height 37
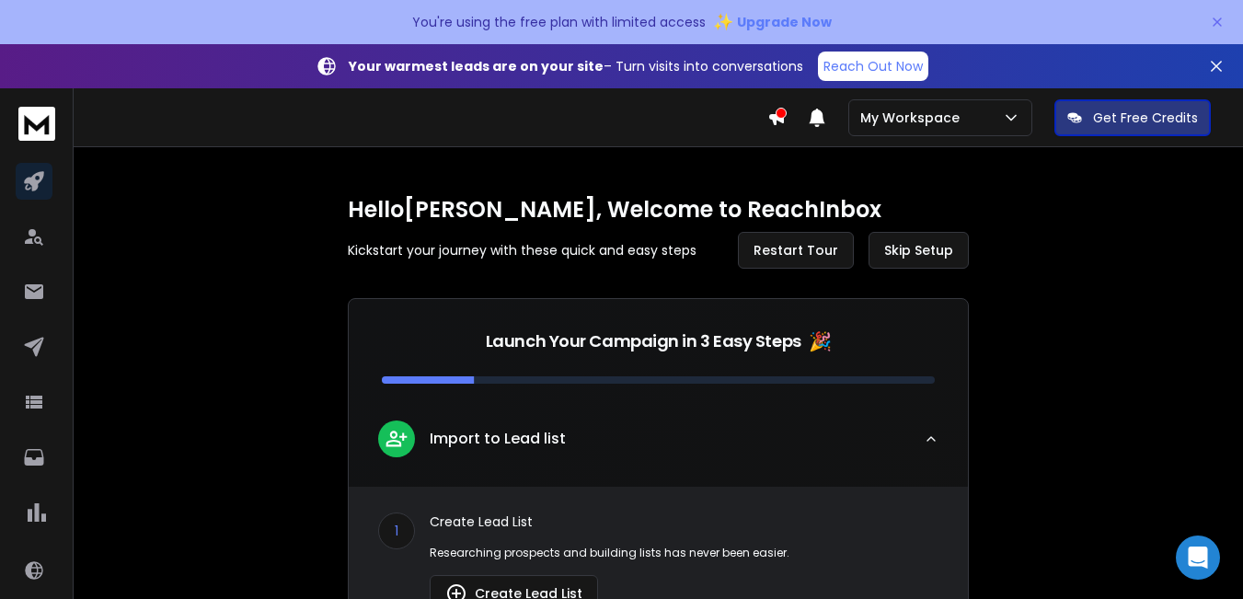
scroll to position [295, 0]
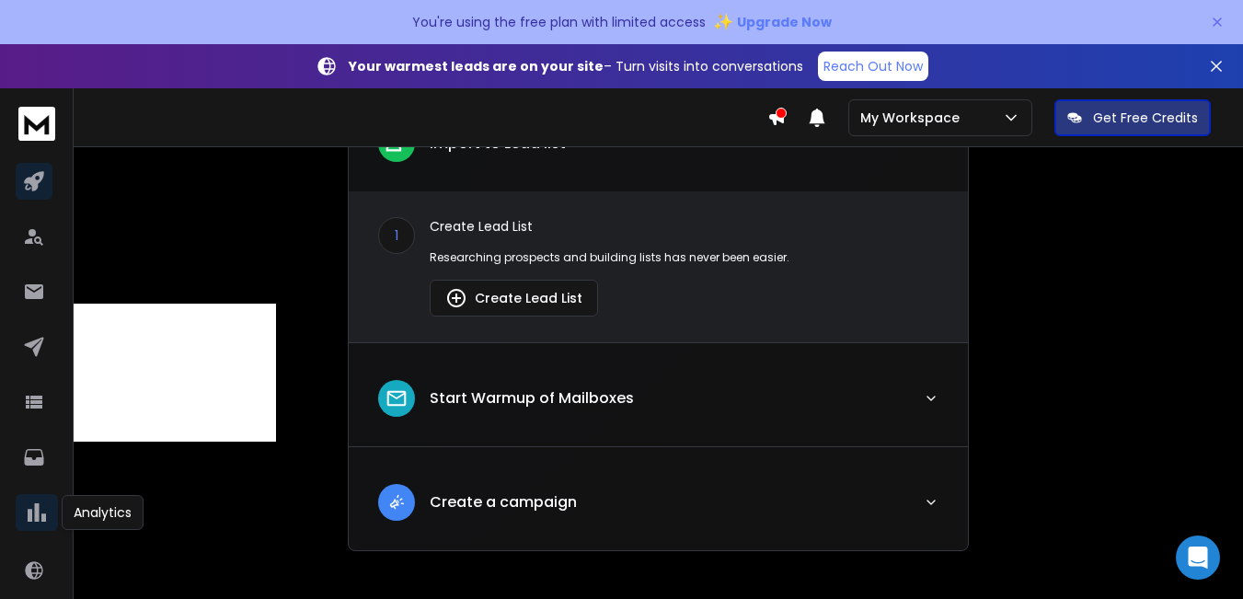
click at [40, 525] on icon at bounding box center [37, 513] width 28 height 28
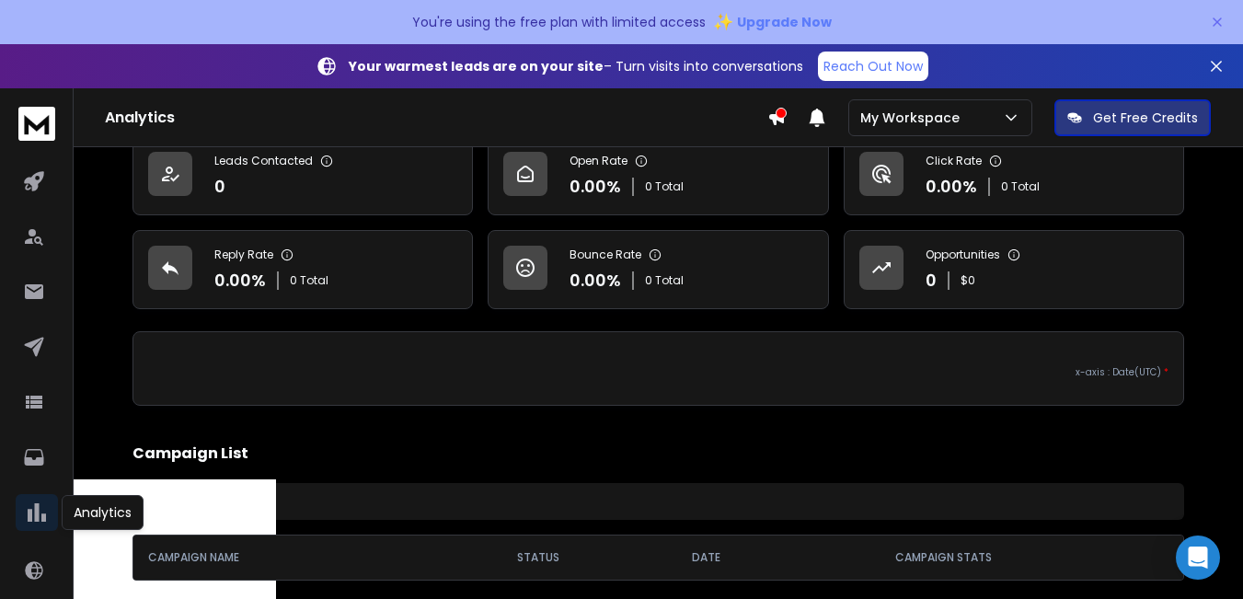
scroll to position [295, 0]
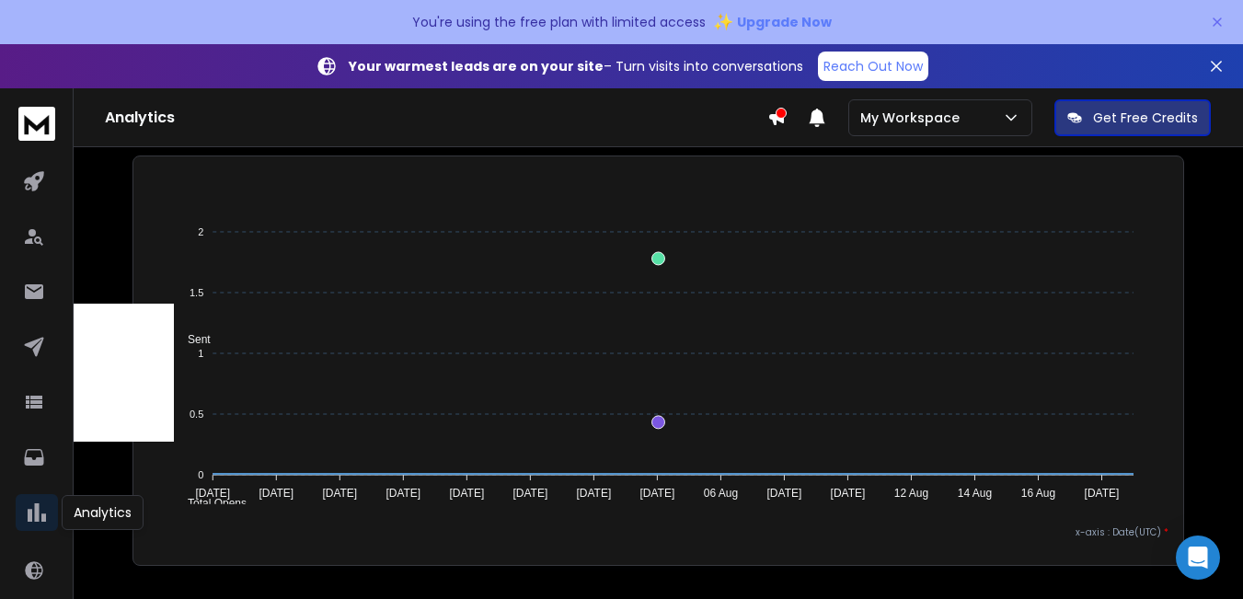
click at [45, 478] on div at bounding box center [37, 461] width 42 height 44
click at [41, 468] on link at bounding box center [34, 457] width 37 height 37
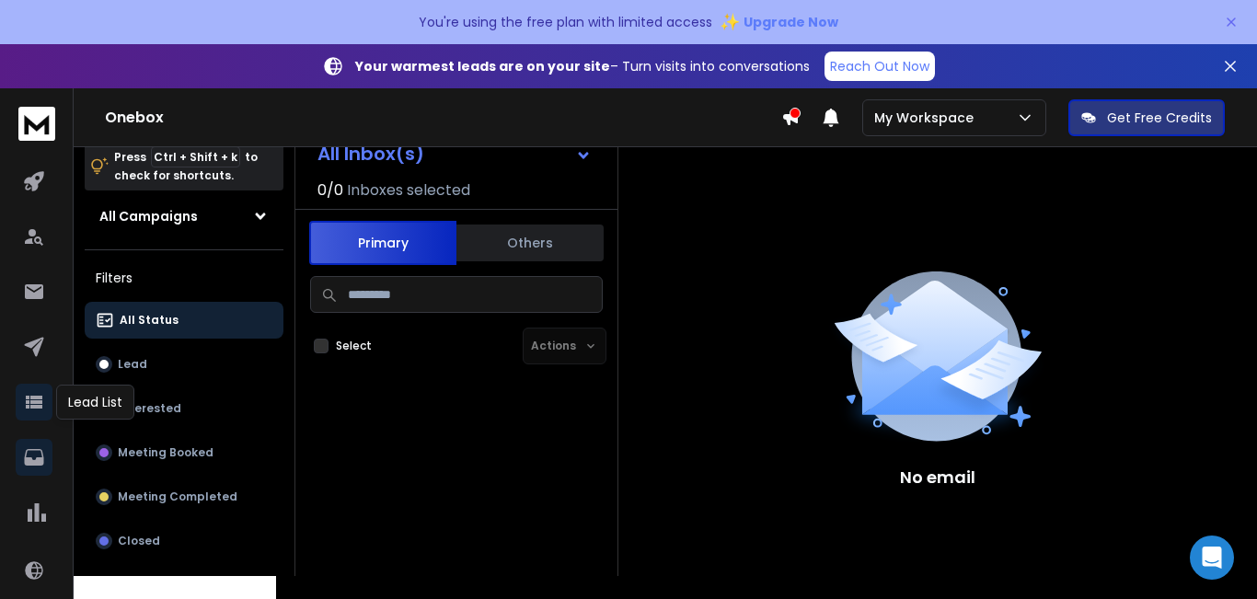
click at [30, 395] on icon at bounding box center [34, 402] width 22 height 22
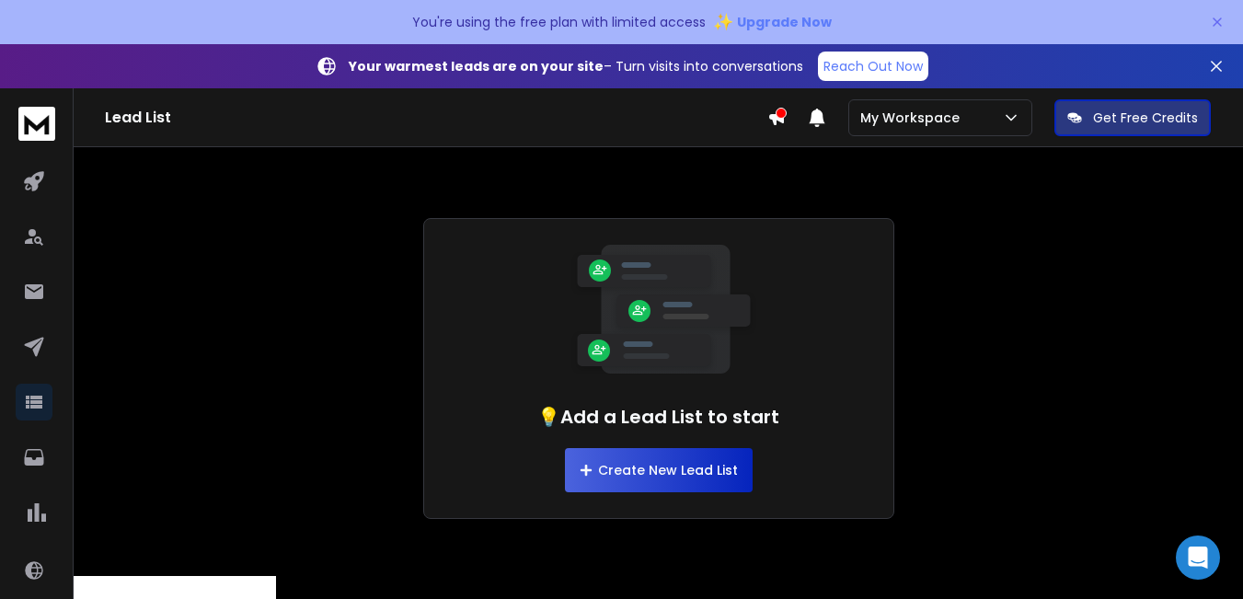
click at [596, 455] on button "Create New Lead List" at bounding box center [659, 470] width 188 height 44
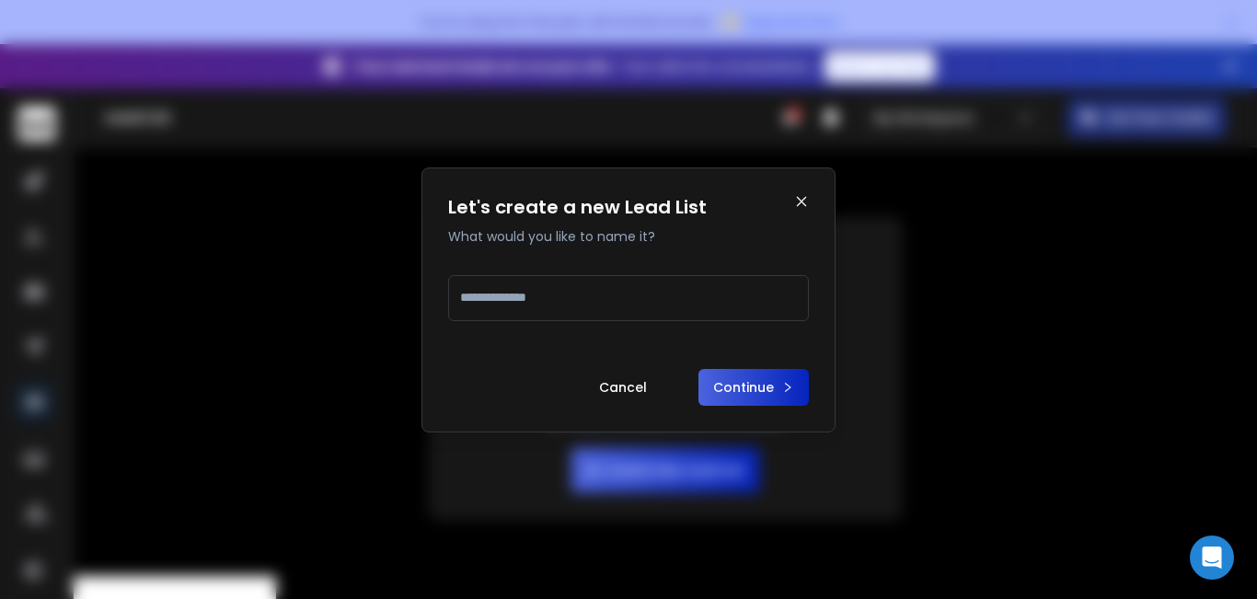
click at [794, 195] on icon at bounding box center [801, 201] width 15 height 15
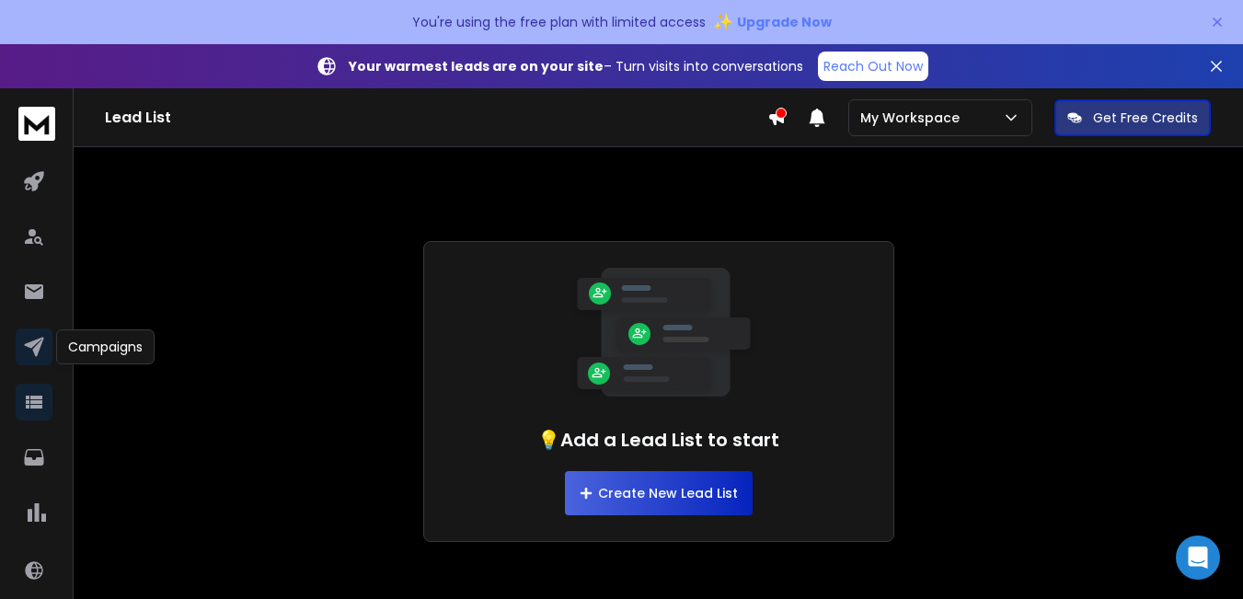
click at [47, 352] on link at bounding box center [34, 347] width 37 height 37
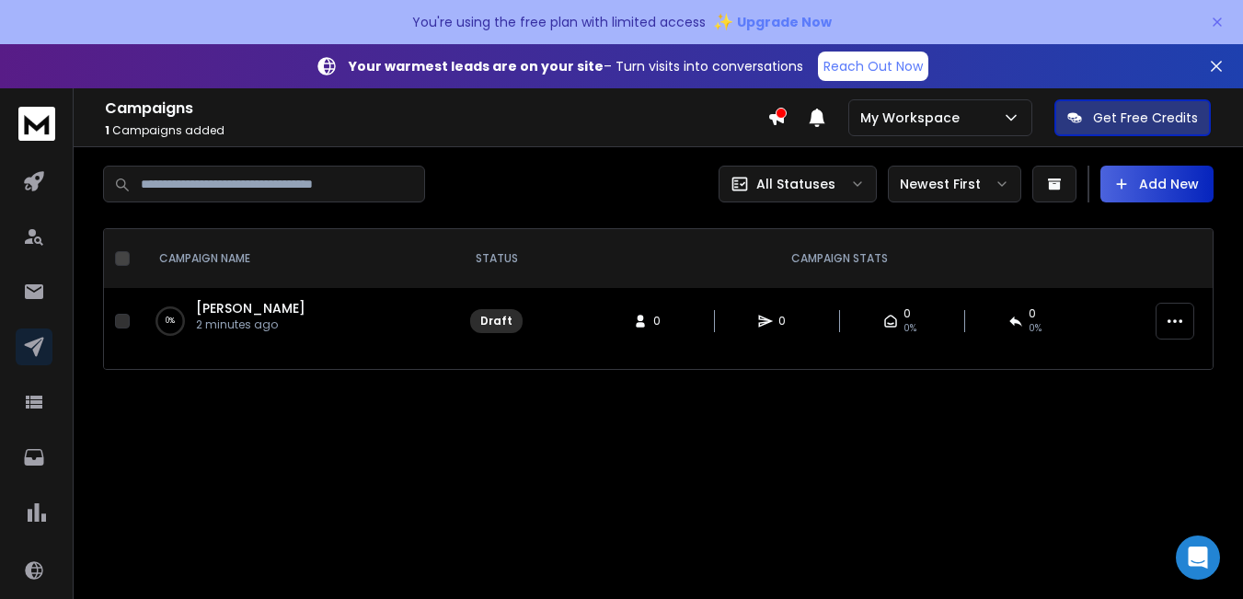
click at [1164, 315] on button "button" at bounding box center [1175, 321] width 39 height 37
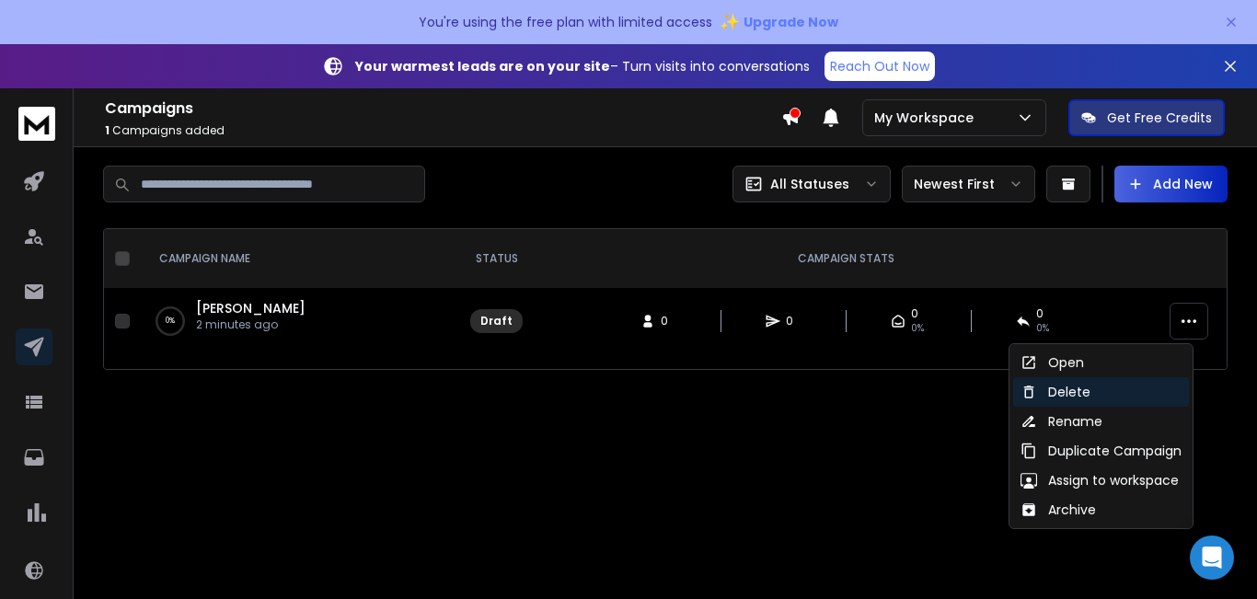
click at [152, 320] on td "0 % Adele 2 minutes ago" at bounding box center [298, 321] width 322 height 66
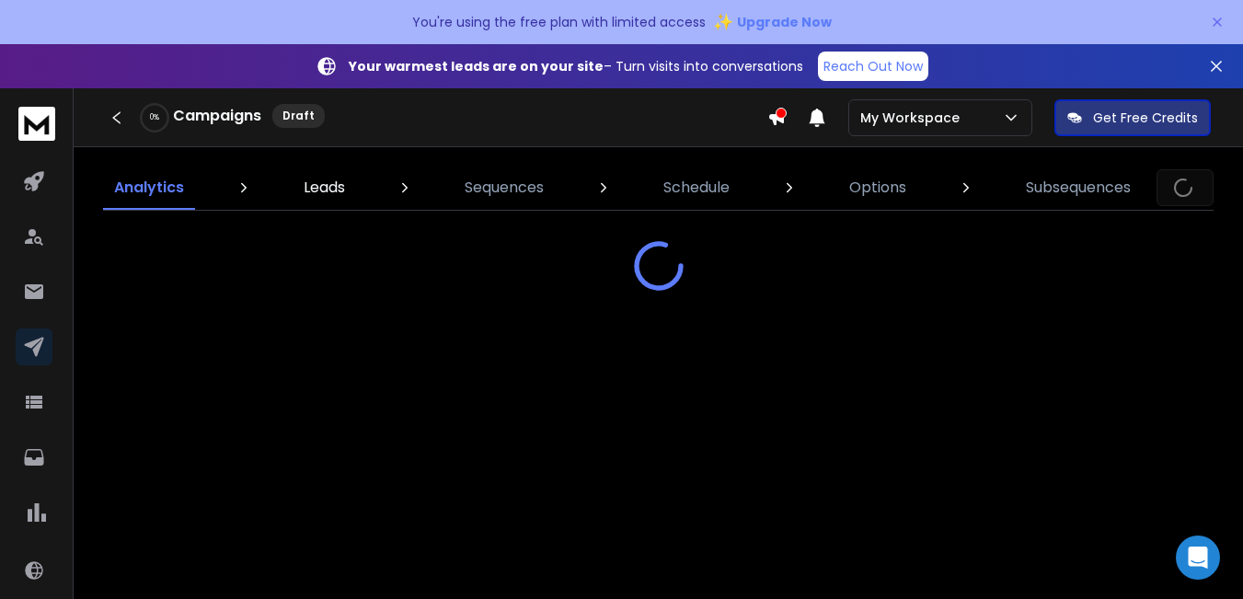
click at [333, 193] on p "Leads" at bounding box center [324, 188] width 41 height 22
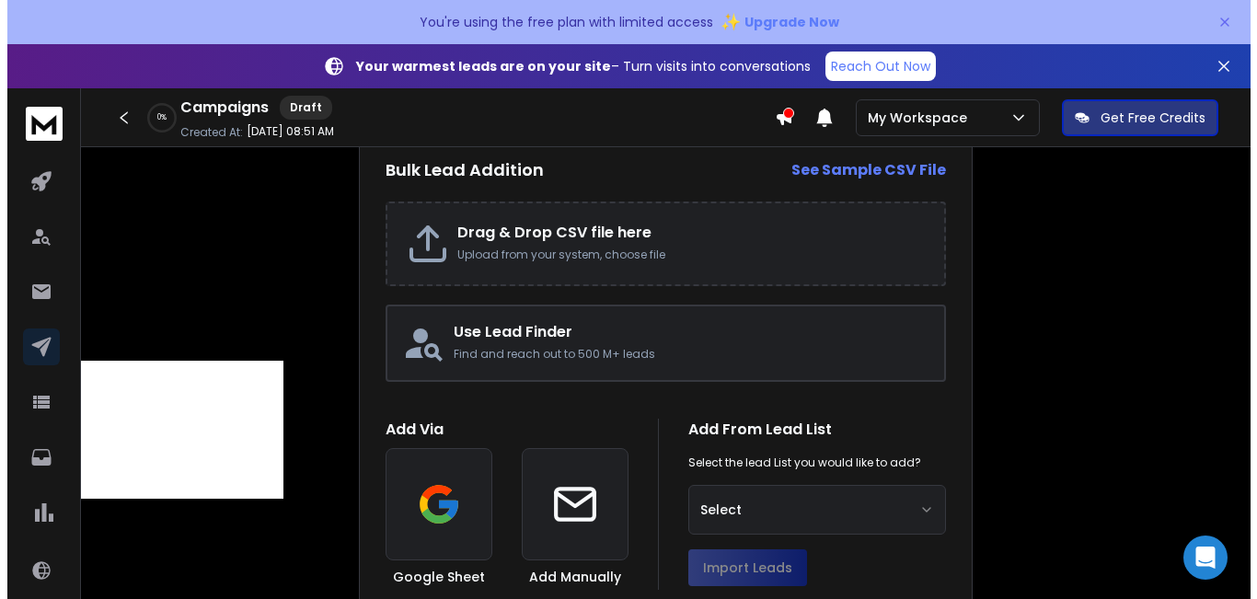
scroll to position [282, 0]
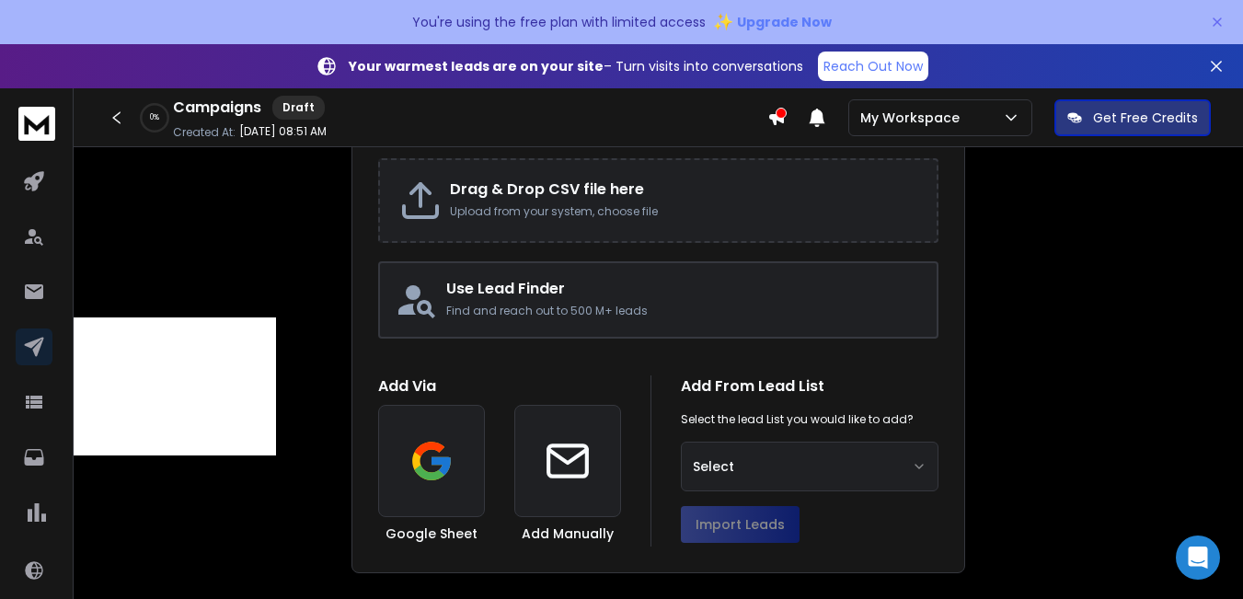
click at [743, 461] on button "Select" at bounding box center [810, 467] width 258 height 50
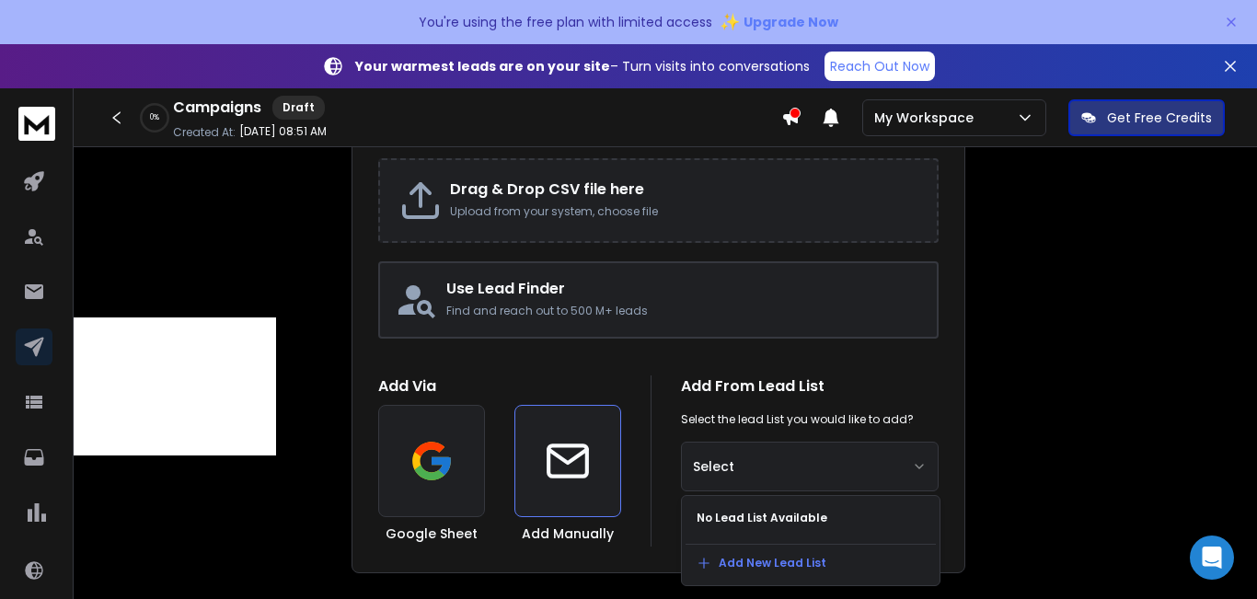
click at [575, 472] on icon at bounding box center [568, 460] width 46 height 55
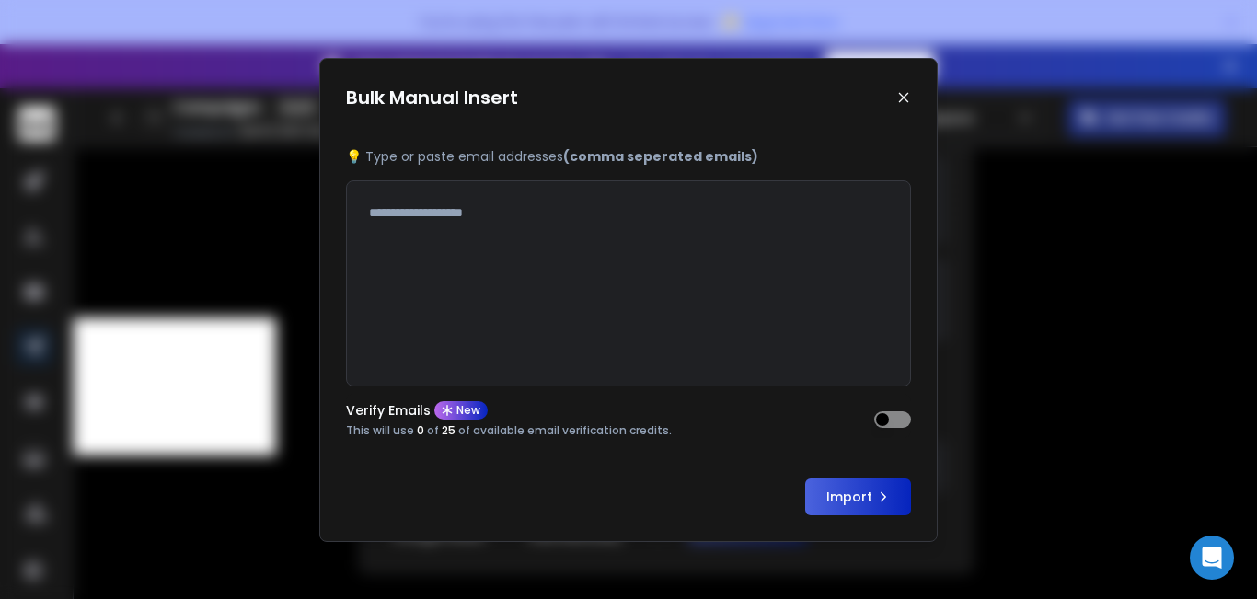
click at [491, 303] on textarea at bounding box center [628, 283] width 565 height 206
paste textarea "**********"
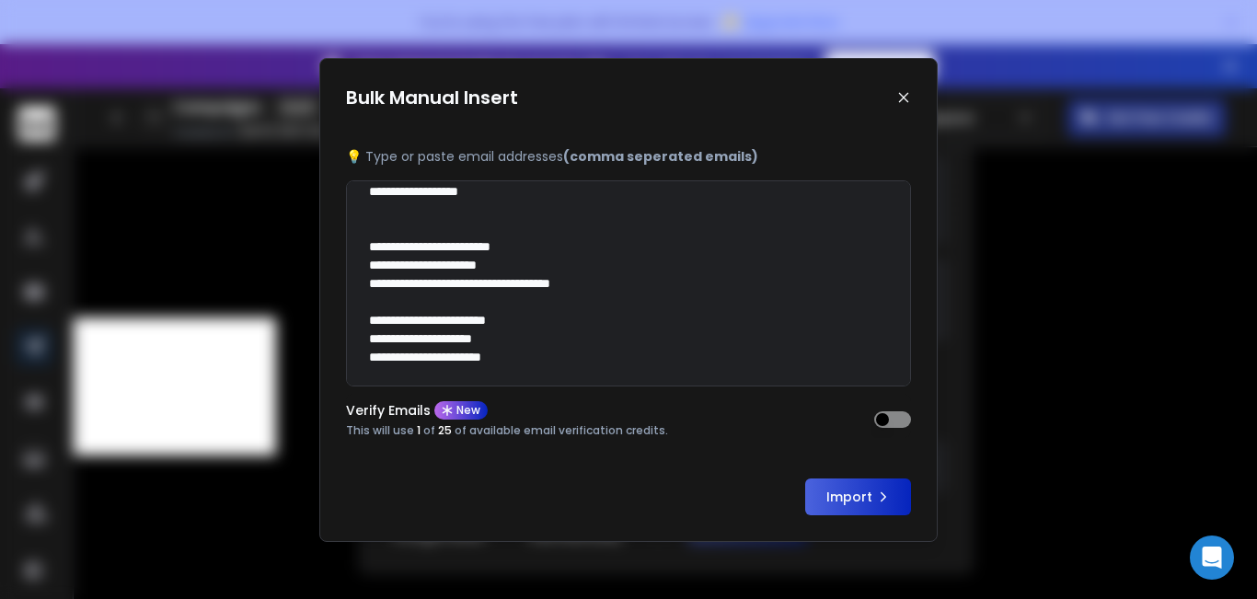
click at [366, 316] on textarea "**********" at bounding box center [628, 283] width 565 height 206
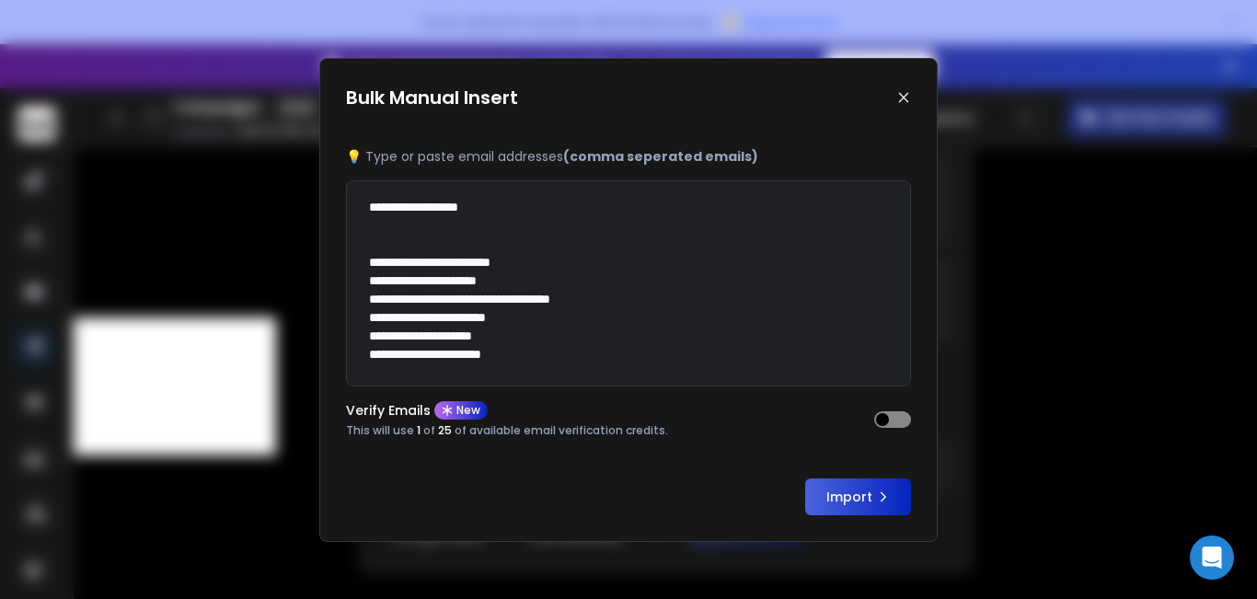
click at [371, 248] on textarea "**********" at bounding box center [628, 283] width 565 height 206
click at [364, 226] on textarea "**********" at bounding box center [628, 283] width 565 height 206
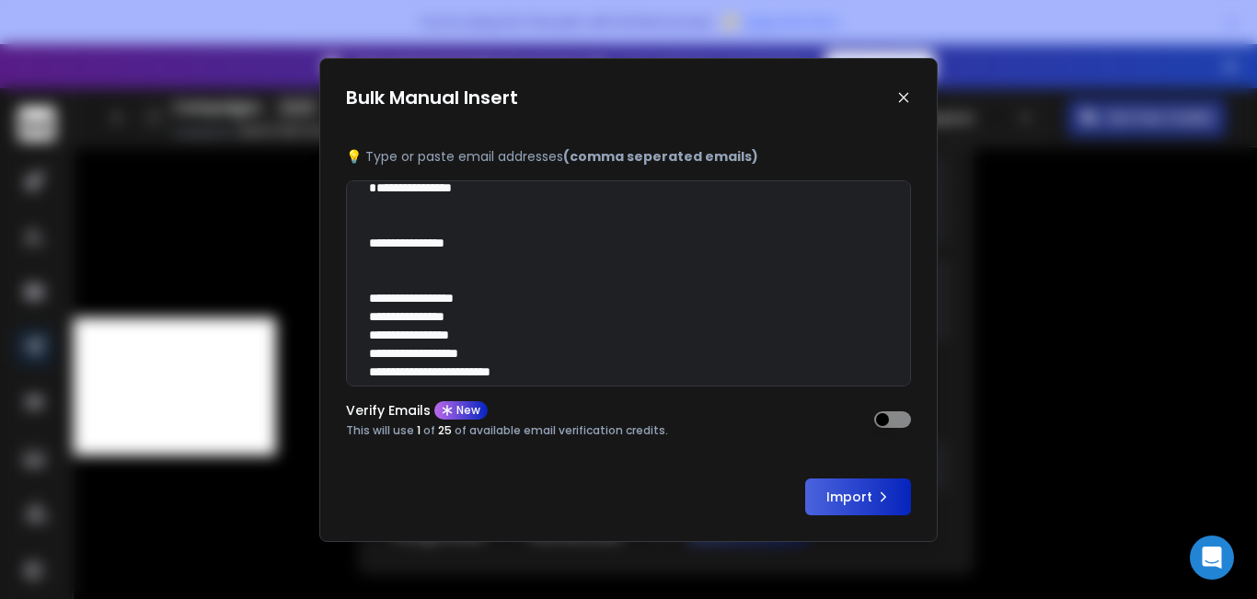
scroll to position [0, 0]
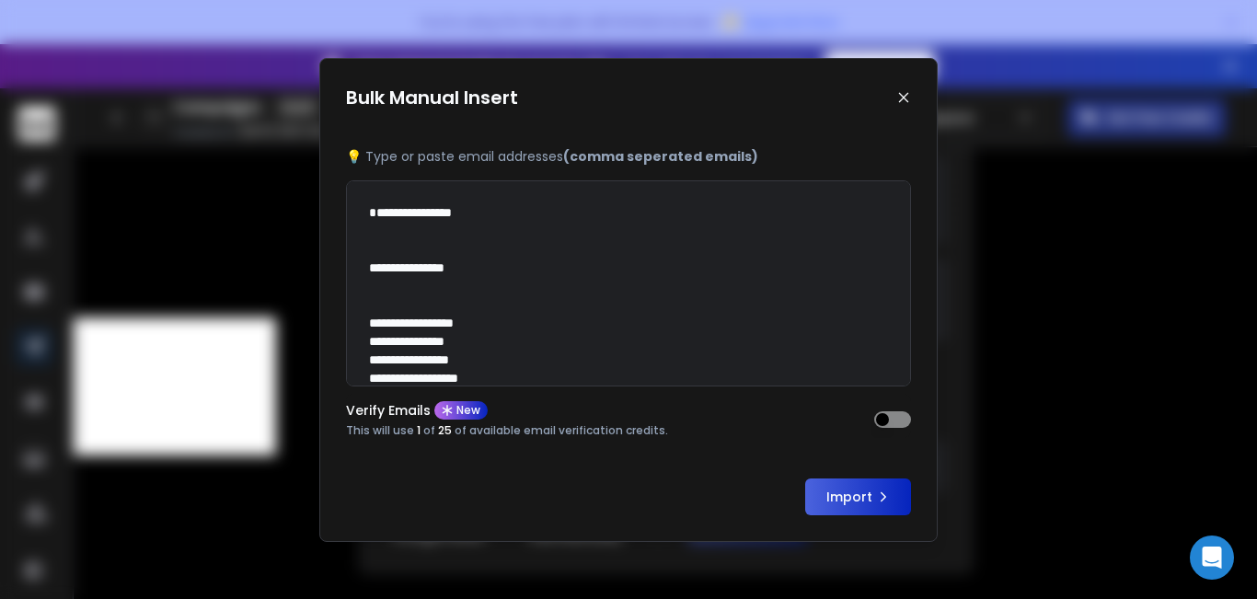
click at [371, 321] on textarea "**********" at bounding box center [628, 283] width 565 height 206
click at [369, 267] on textarea "**********" at bounding box center [628, 283] width 565 height 206
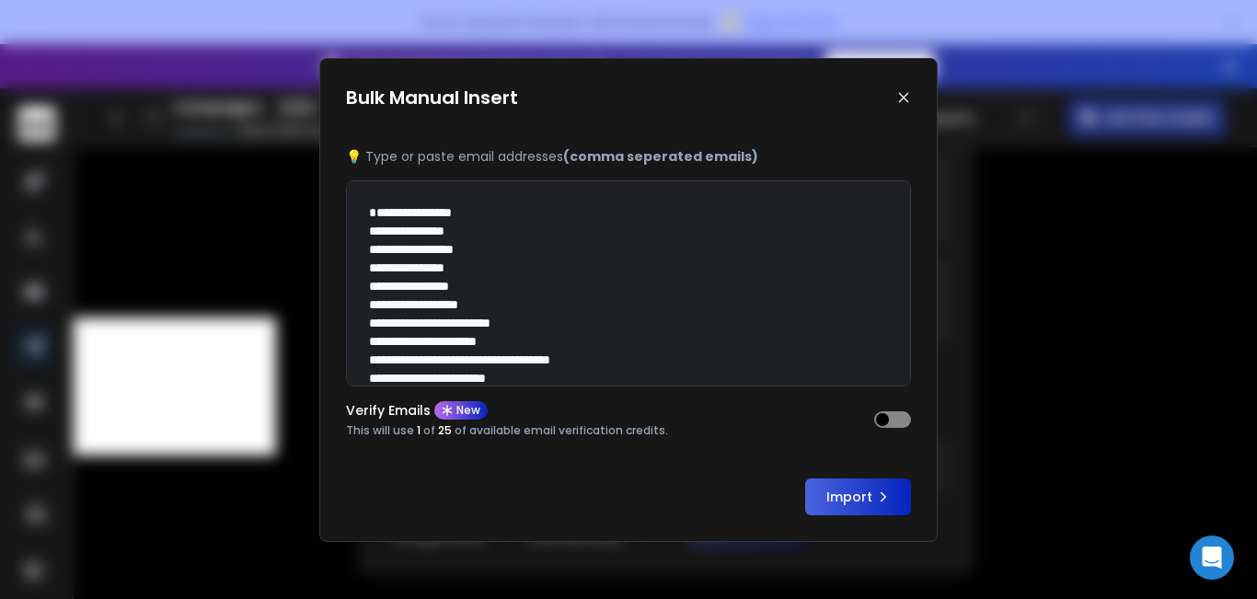
click at [839, 502] on button "Import" at bounding box center [858, 497] width 106 height 37
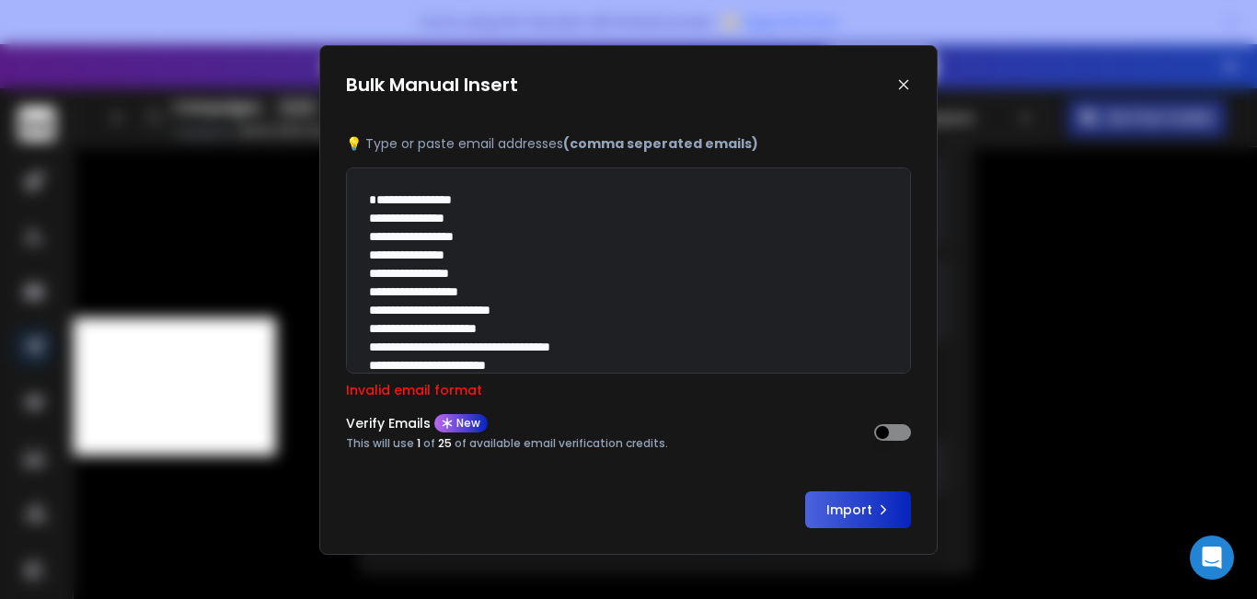
scroll to position [27, 0]
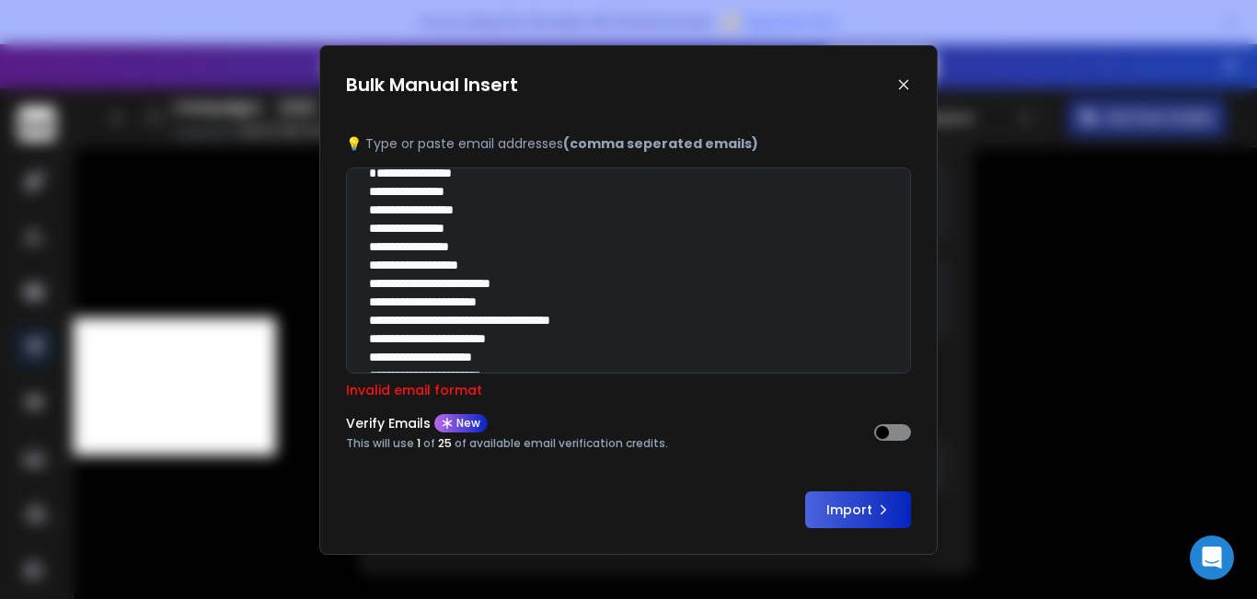
drag, startPoint x: 453, startPoint y: 337, endPoint x: 363, endPoint y: 248, distance: 126.3
click at [363, 248] on textarea "**********" at bounding box center [628, 270] width 565 height 206
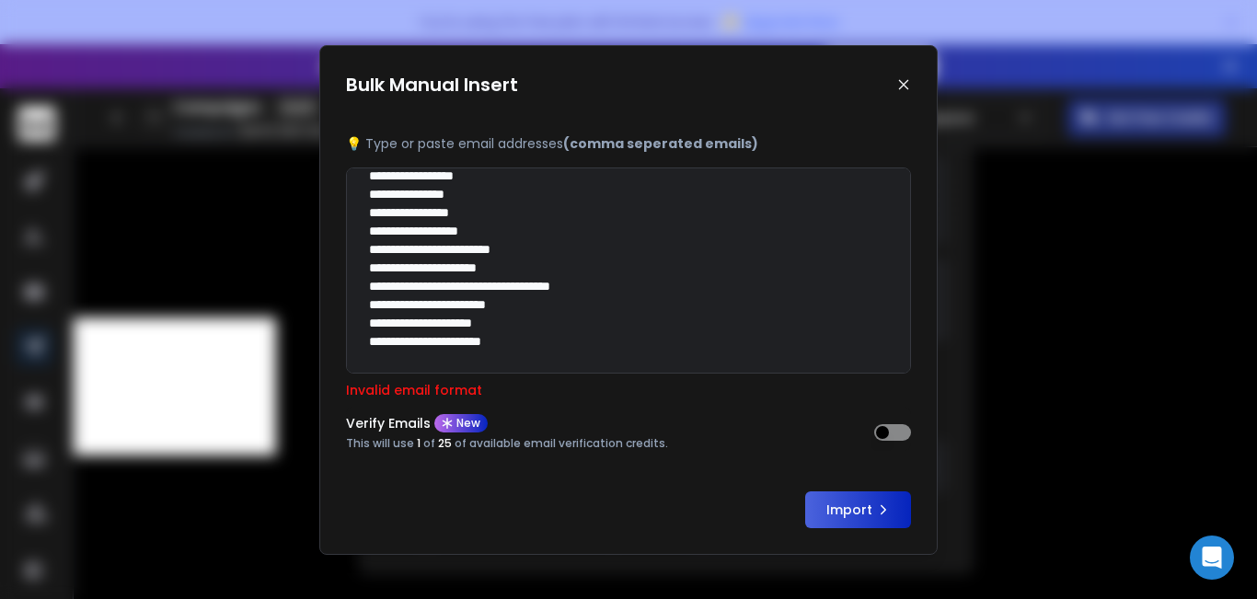
scroll to position [79, 0]
click at [555, 285] on textarea "**********" at bounding box center [628, 270] width 565 height 206
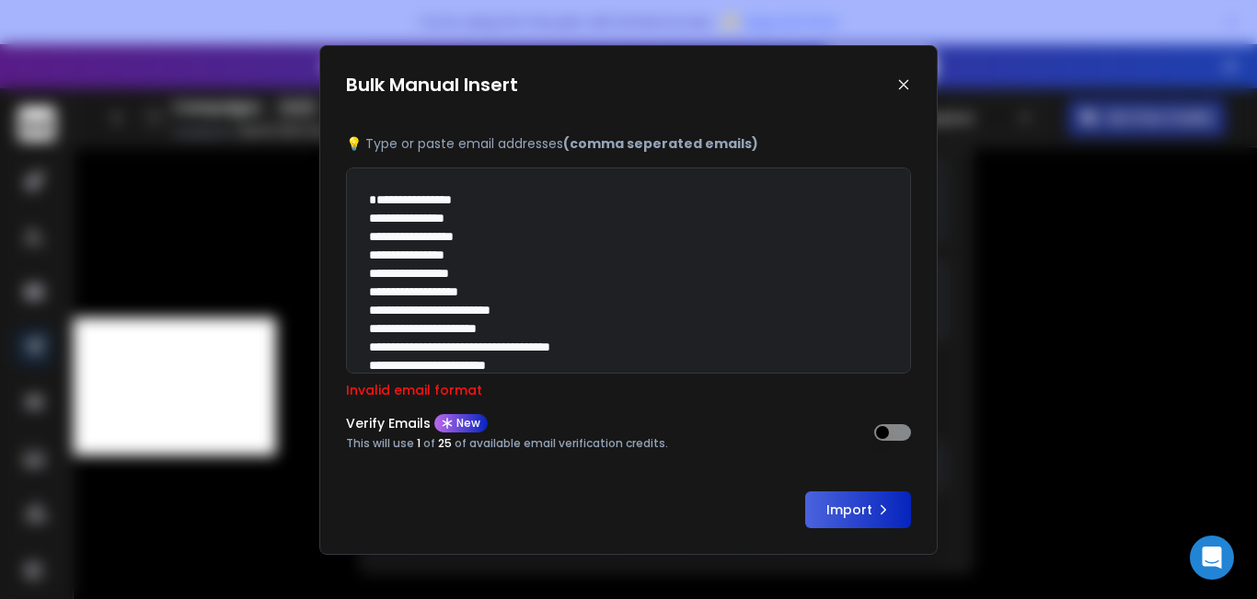
drag, startPoint x: 639, startPoint y: 263, endPoint x: 285, endPoint y: 117, distance: 382.5
click at [285, 117] on div "**********" at bounding box center [628, 300] width 1257 height 547
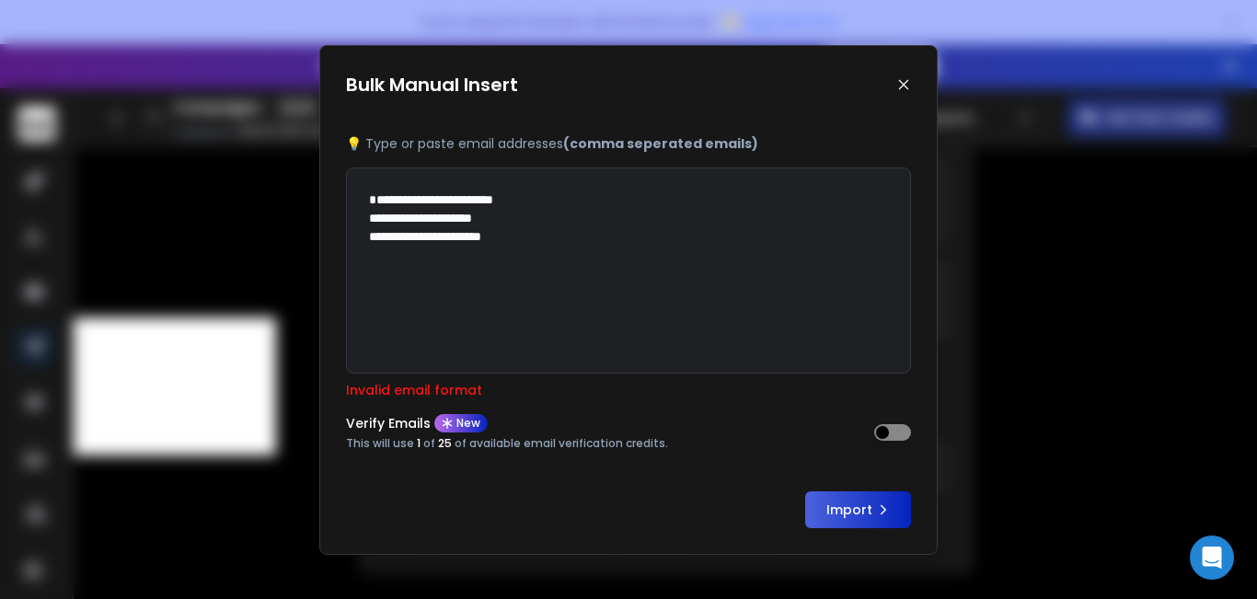
click at [846, 515] on button "Import" at bounding box center [858, 509] width 106 height 37
click at [365, 218] on textarea "**********" at bounding box center [628, 270] width 565 height 206
click at [823, 503] on button "Import" at bounding box center [858, 509] width 106 height 37
drag, startPoint x: 348, startPoint y: 192, endPoint x: 251, endPoint y: 153, distance: 104.4
click at [251, 153] on div "**********" at bounding box center [628, 300] width 1257 height 547
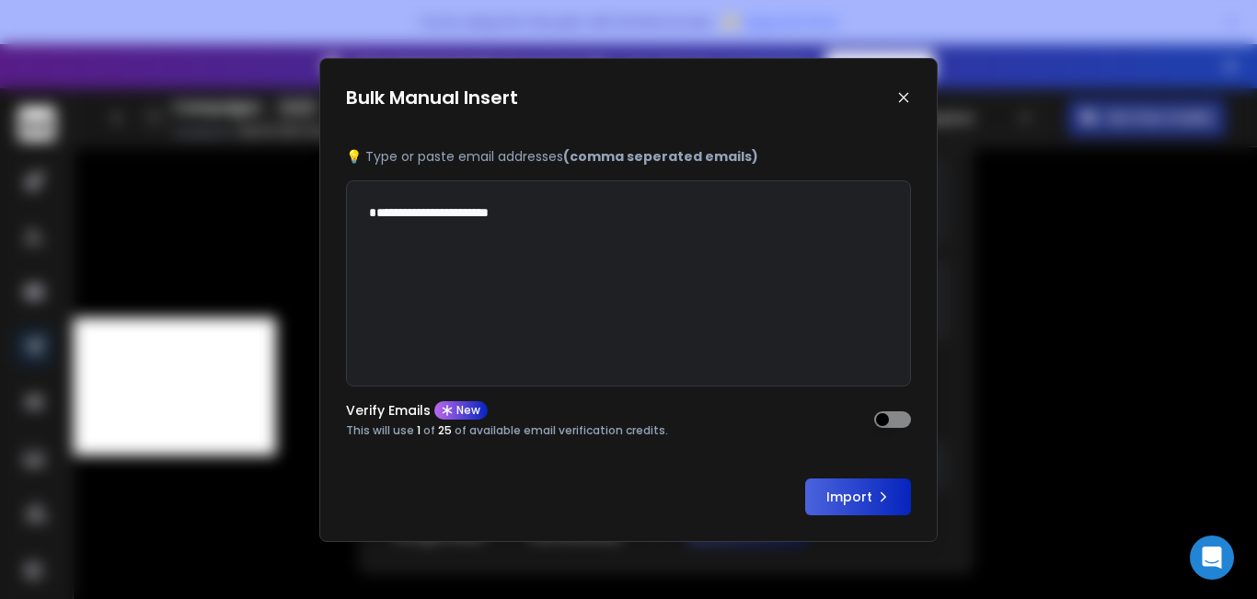
click at [367, 232] on textarea "**********" at bounding box center [628, 283] width 565 height 206
type textarea "**********"
click at [825, 501] on button "Import" at bounding box center [858, 497] width 106 height 37
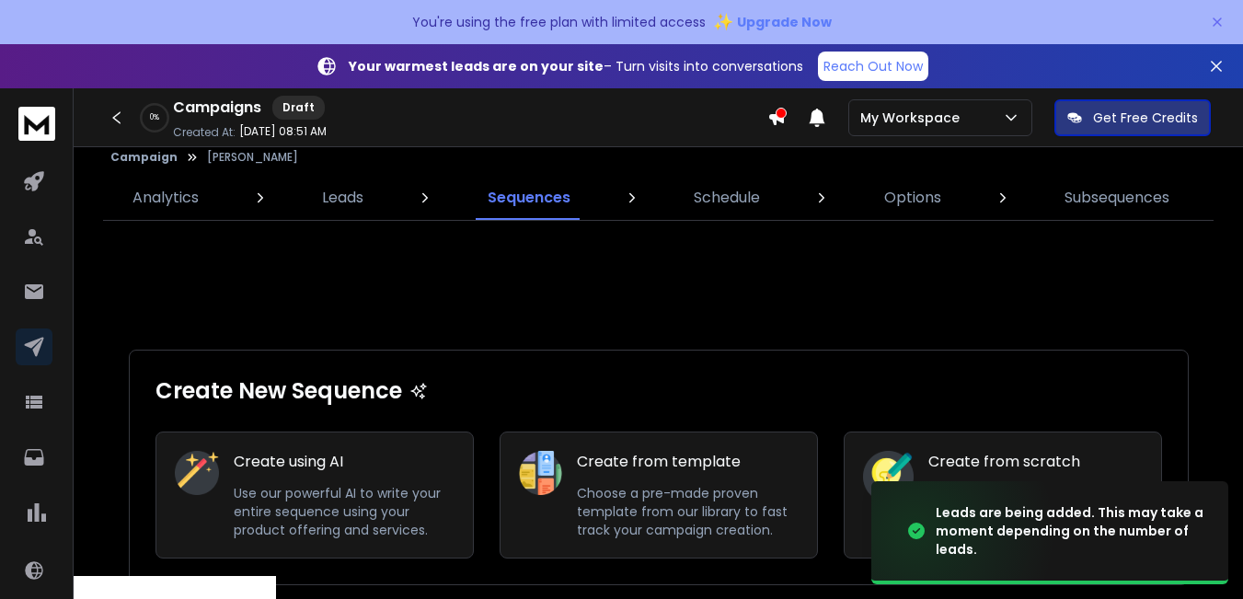
scroll to position [35, 0]
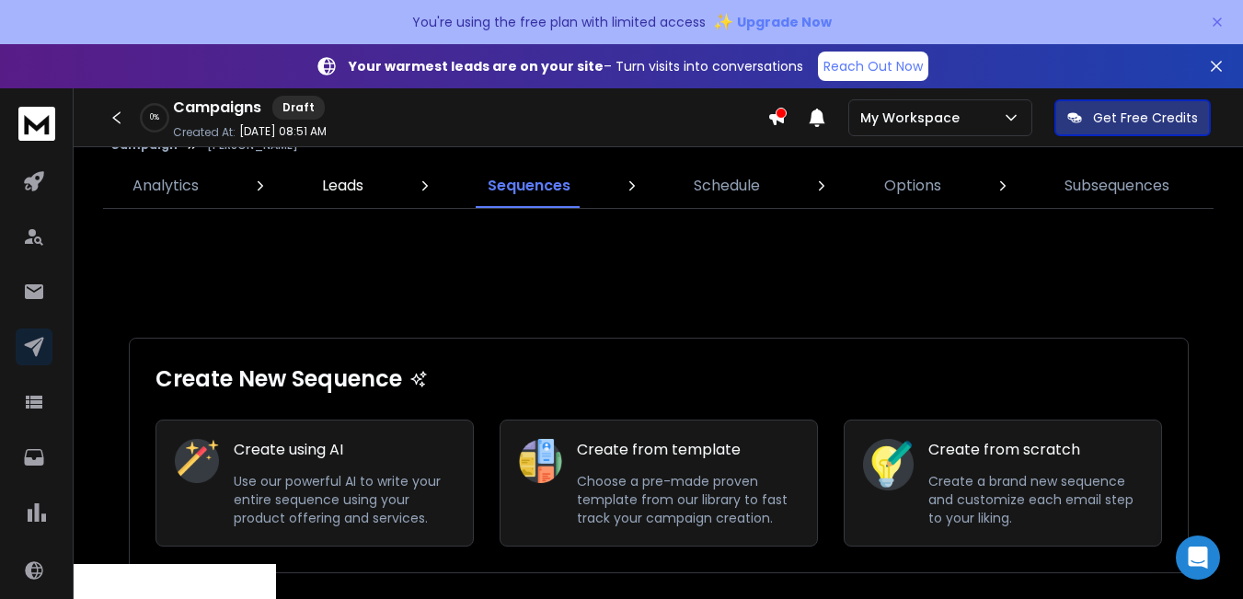
click at [339, 197] on link "Leads" at bounding box center [342, 186] width 63 height 44
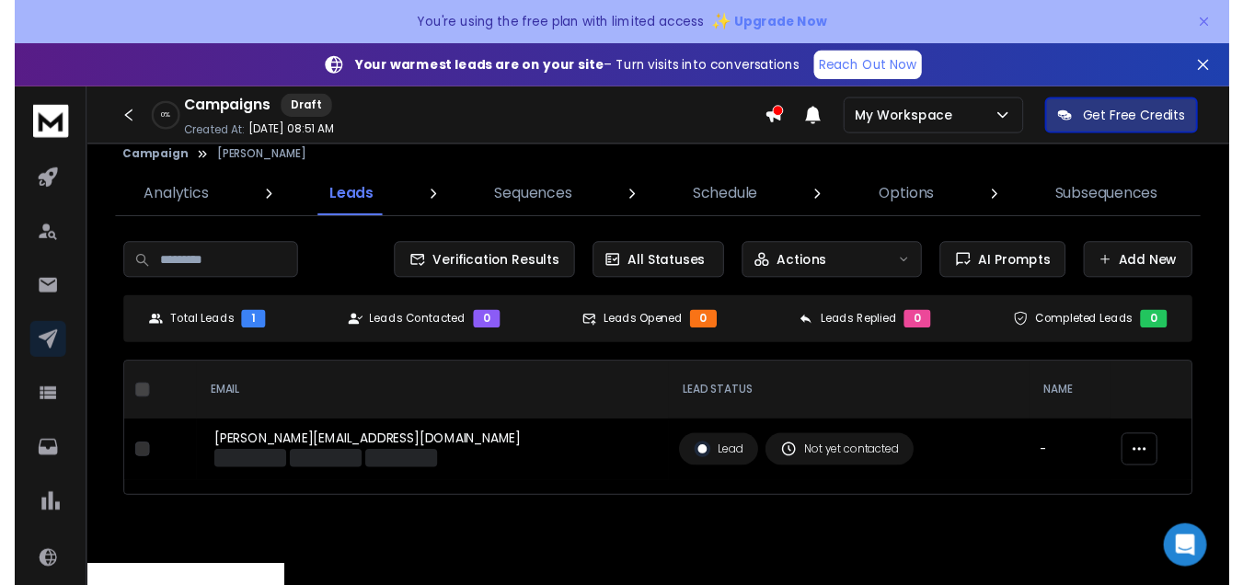
scroll to position [35, 0]
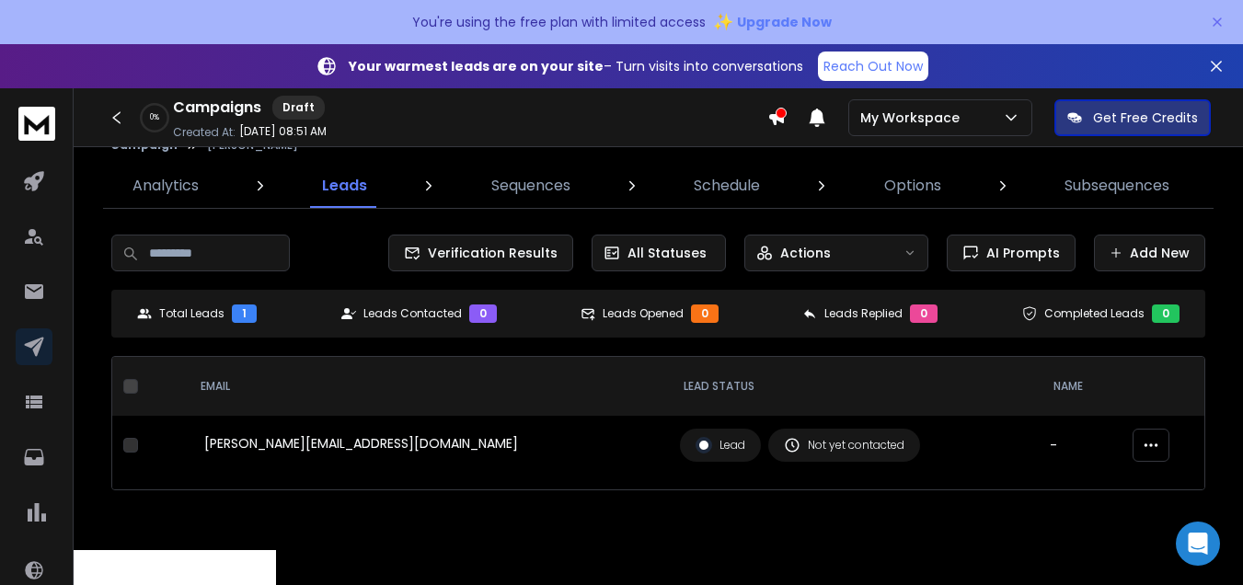
click at [1143, 445] on icon "button" at bounding box center [1151, 445] width 17 height 17
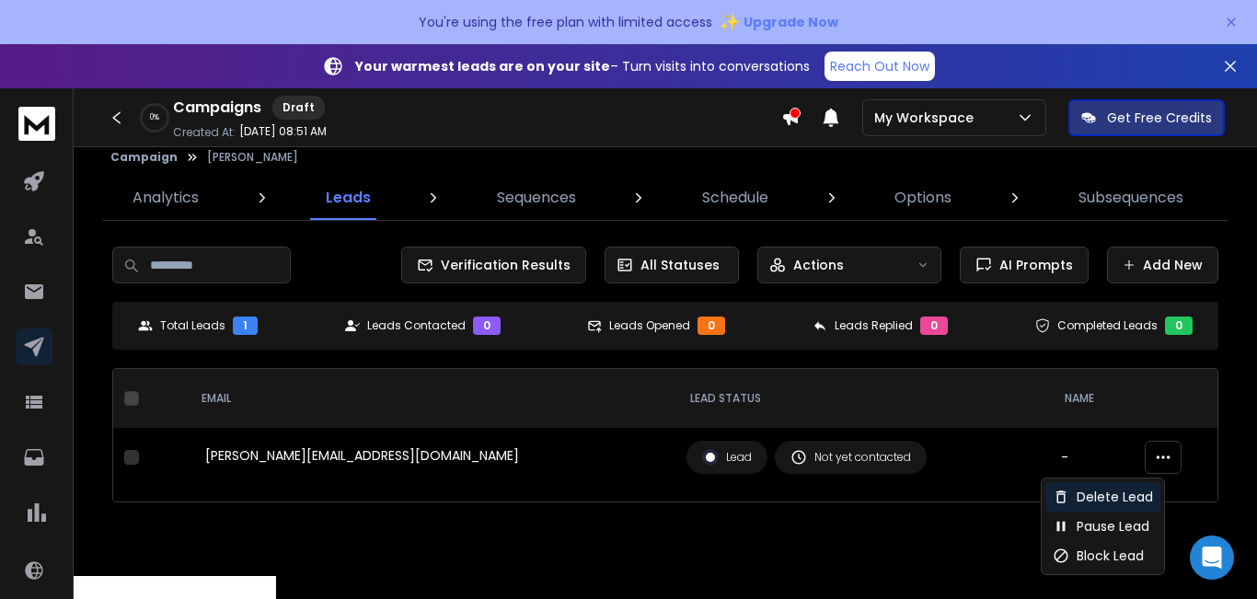
click at [1110, 489] on p "Delete Lead" at bounding box center [1115, 497] width 76 height 18
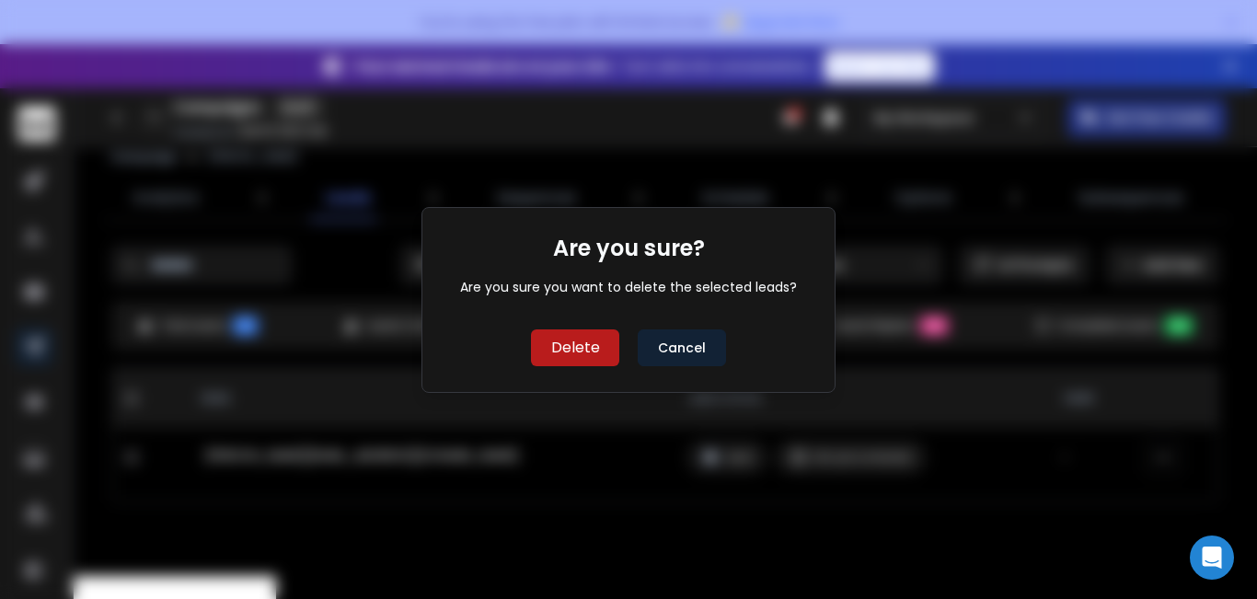
click at [568, 364] on button "Delete" at bounding box center [575, 347] width 88 height 37
